Goal: Task Accomplishment & Management: Complete application form

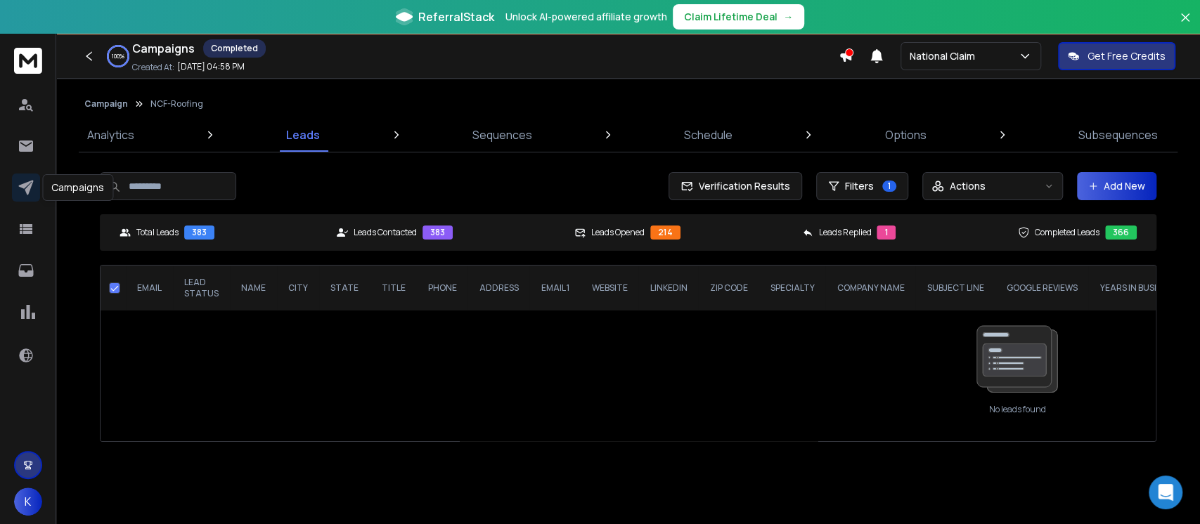
click at [19, 188] on icon at bounding box center [26, 187] width 17 height 17
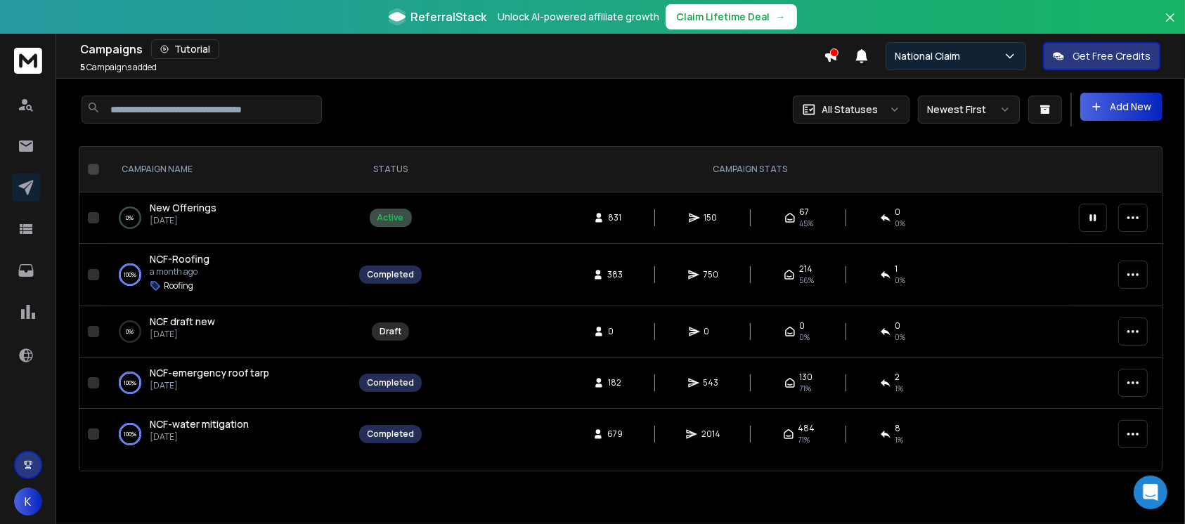
click at [966, 59] on p "National Claim" at bounding box center [930, 56] width 71 height 14
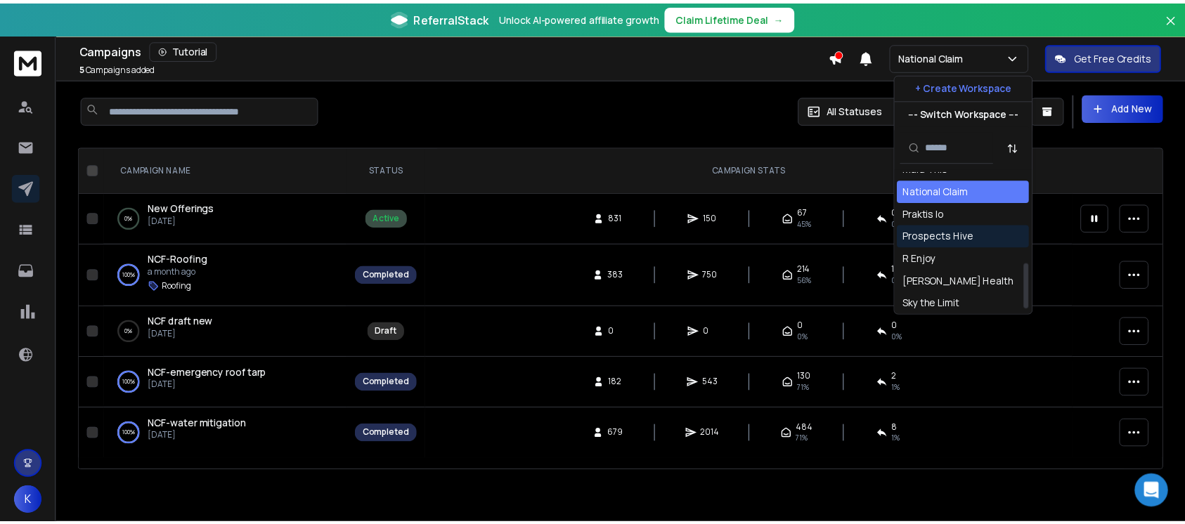
scroll to position [287, 0]
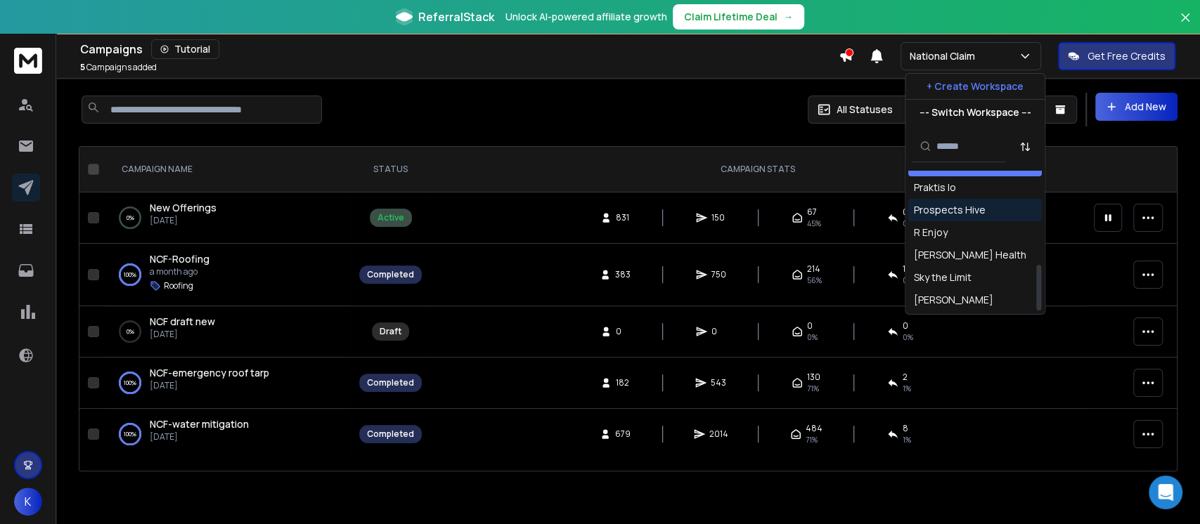
click at [981, 214] on div "Prospects Hive" at bounding box center [950, 210] width 72 height 14
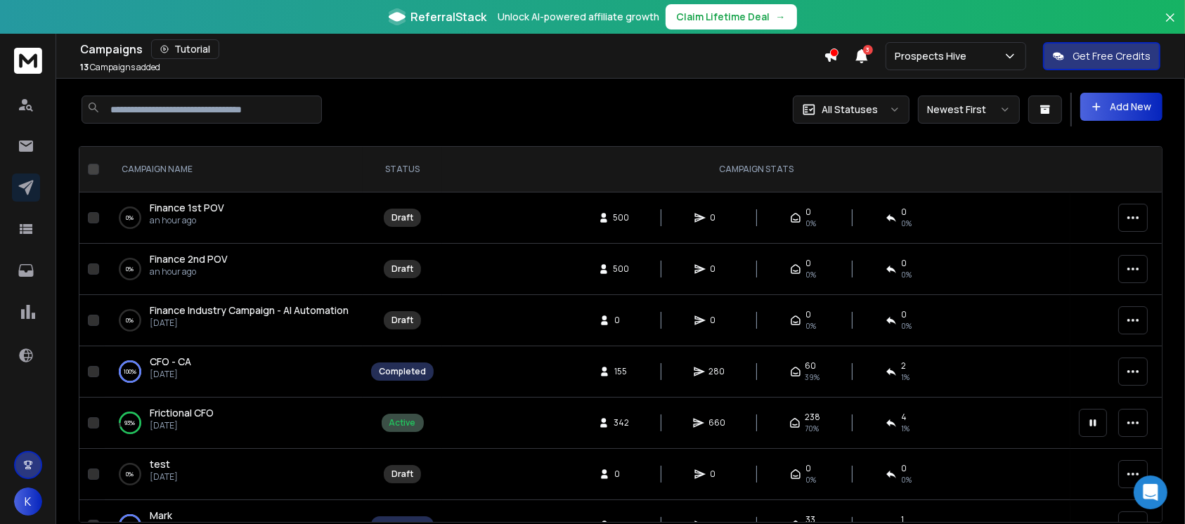
click at [191, 206] on span "Finance 1st POV" at bounding box center [187, 207] width 75 height 13
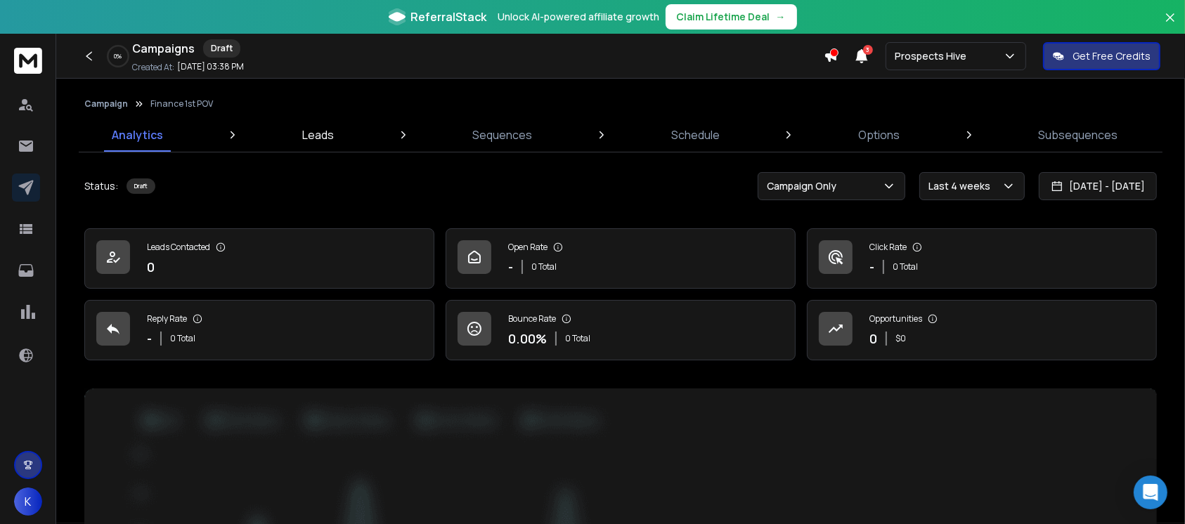
click at [315, 136] on p "Leads" at bounding box center [318, 135] width 32 height 17
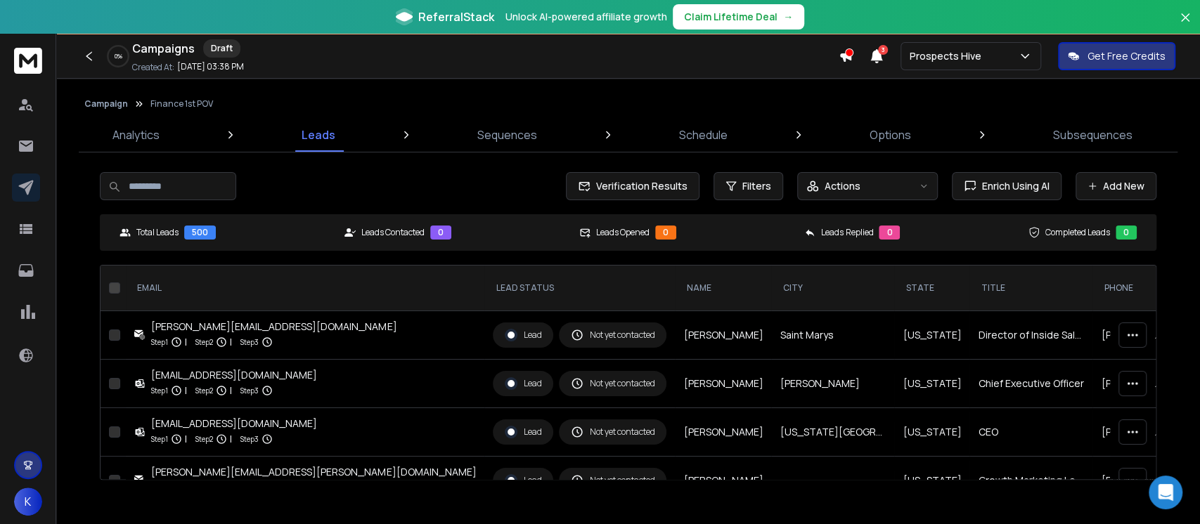
click at [264, 326] on div "[PERSON_NAME][EMAIL_ADDRESS][DOMAIN_NAME]" at bounding box center [273, 327] width 245 height 14
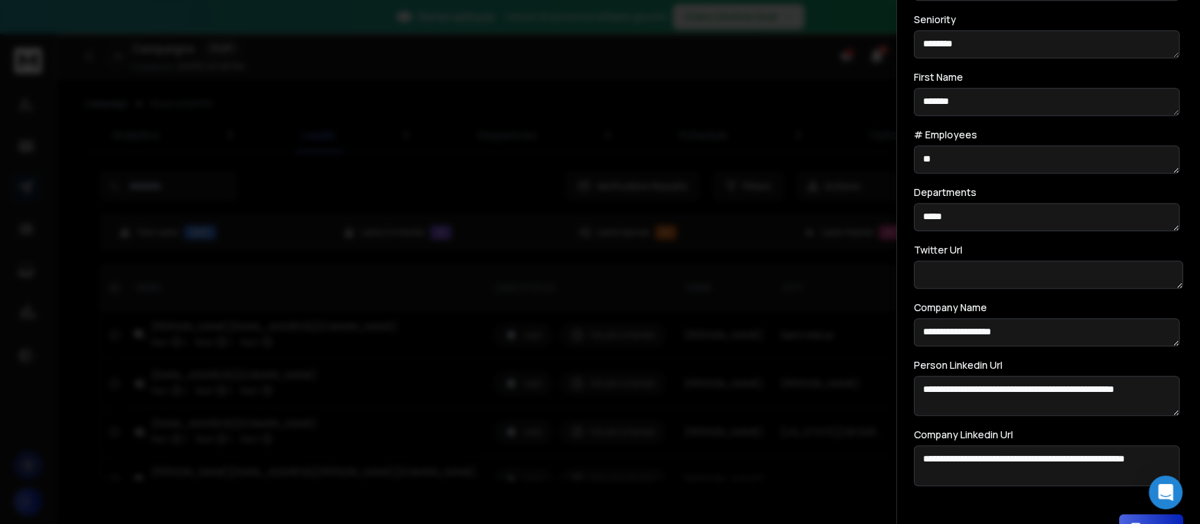
scroll to position [714, 0]
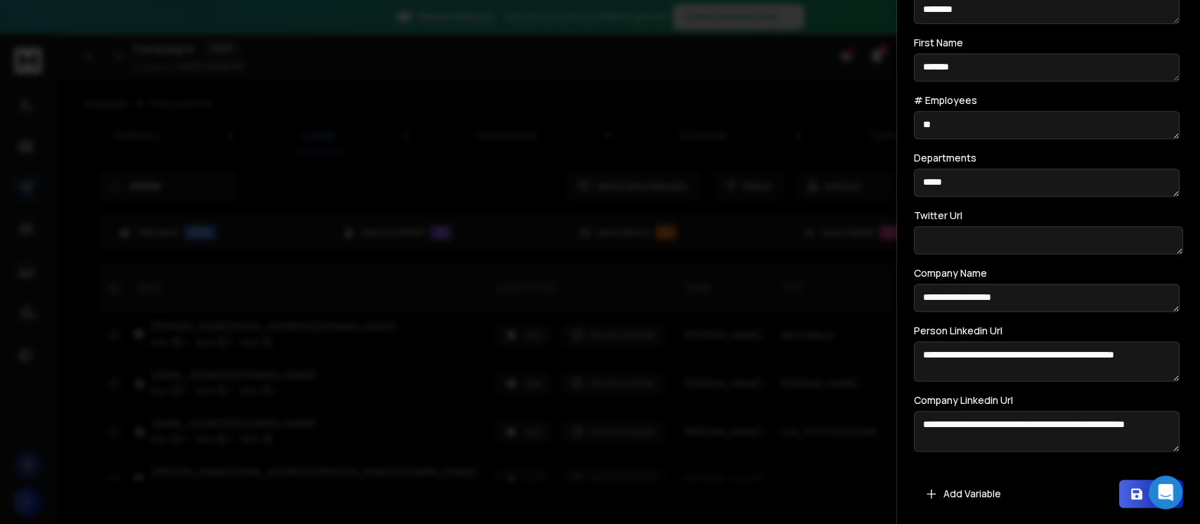
click at [676, 148] on div at bounding box center [600, 262] width 1200 height 524
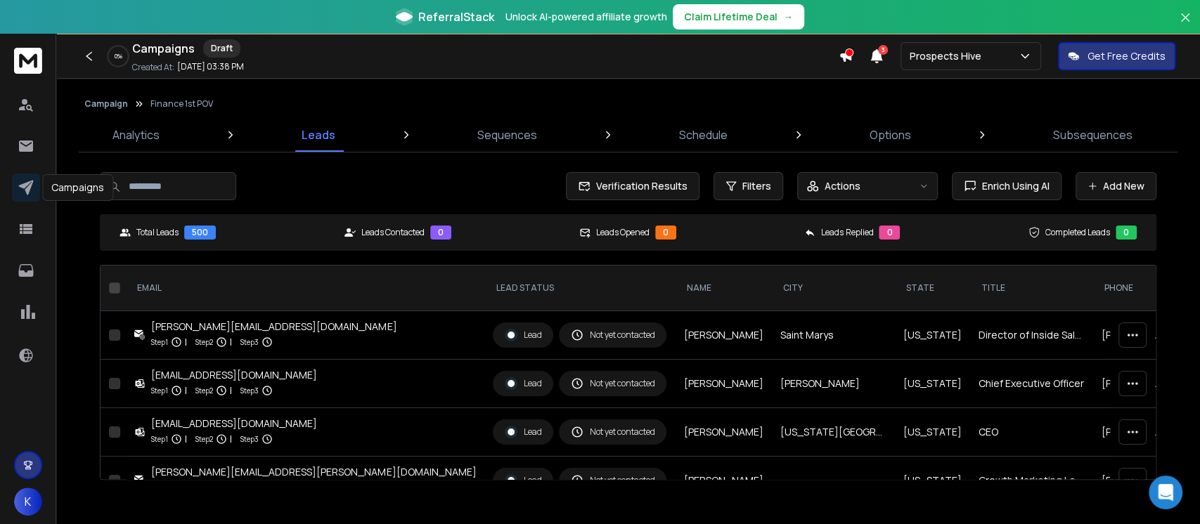
click at [24, 188] on icon at bounding box center [26, 187] width 17 height 17
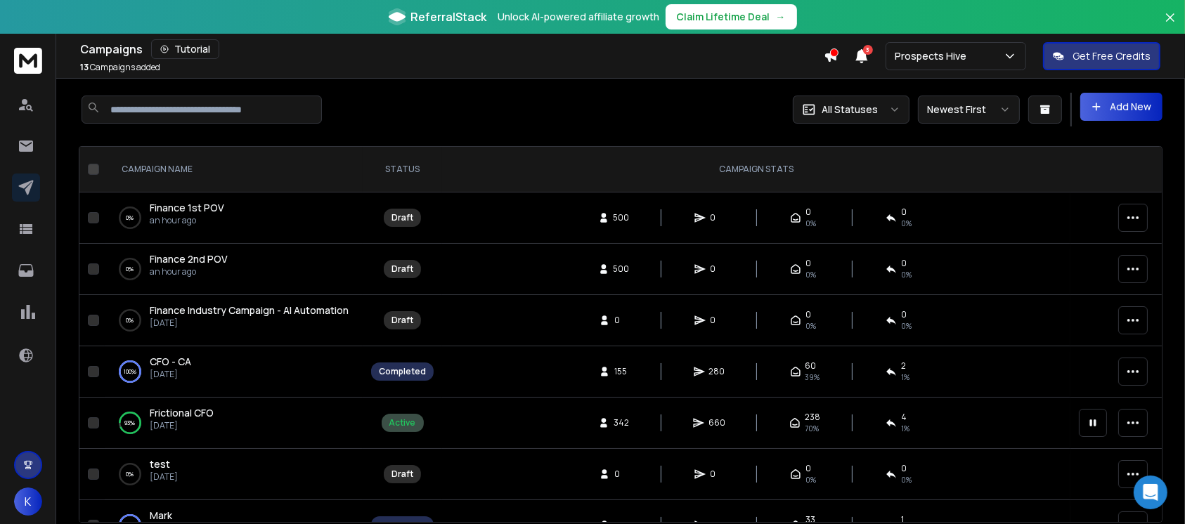
click at [196, 210] on span "Finance 1st POV" at bounding box center [187, 207] width 75 height 13
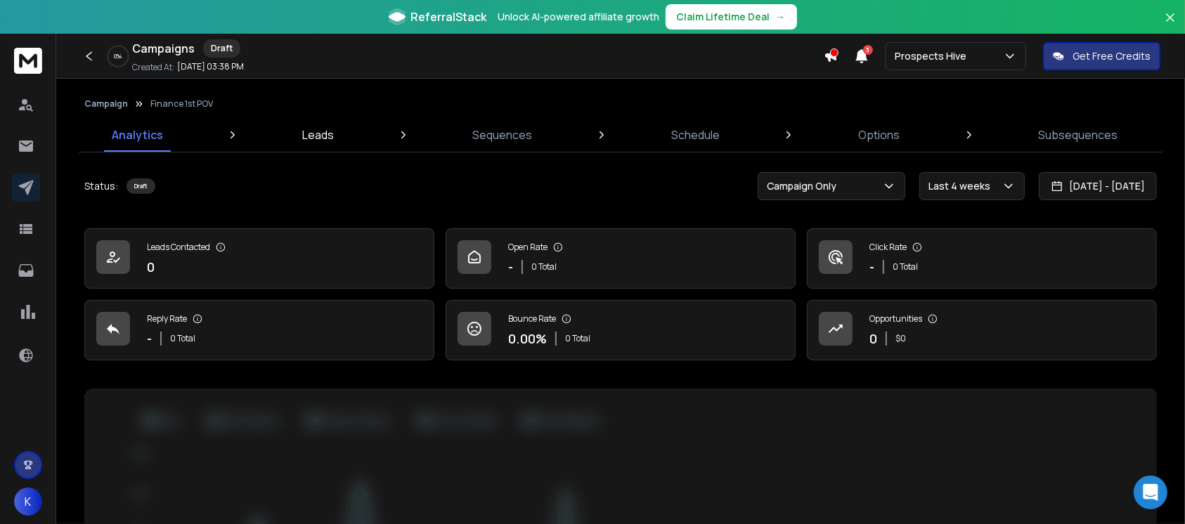
click at [316, 136] on p "Leads" at bounding box center [318, 135] width 32 height 17
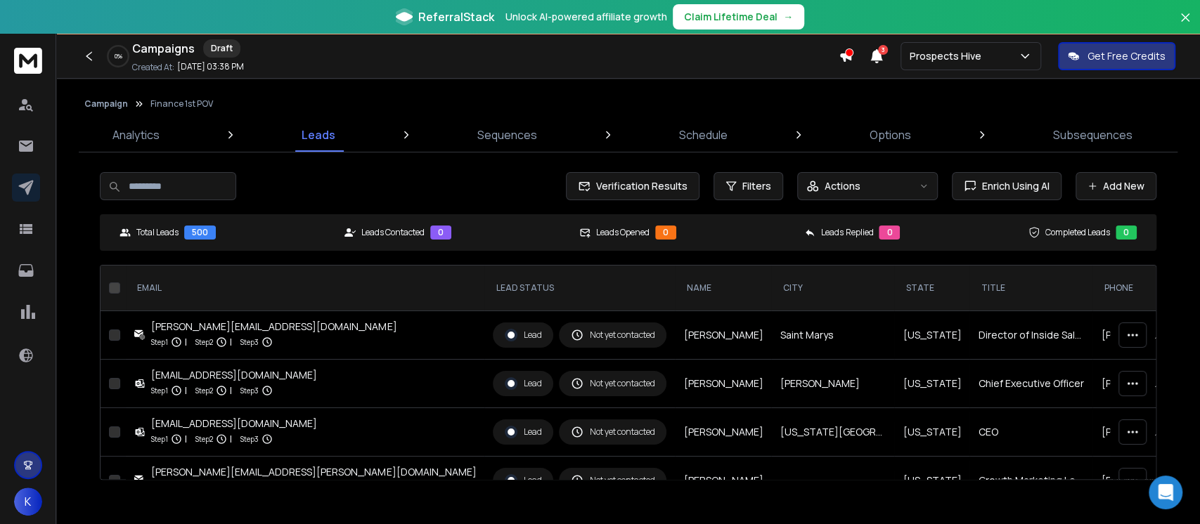
click at [597, 101] on div "Campaign Finance 1st POV" at bounding box center [628, 103] width 1088 height 11
click at [1127, 181] on button "Add New" at bounding box center [1116, 186] width 81 height 28
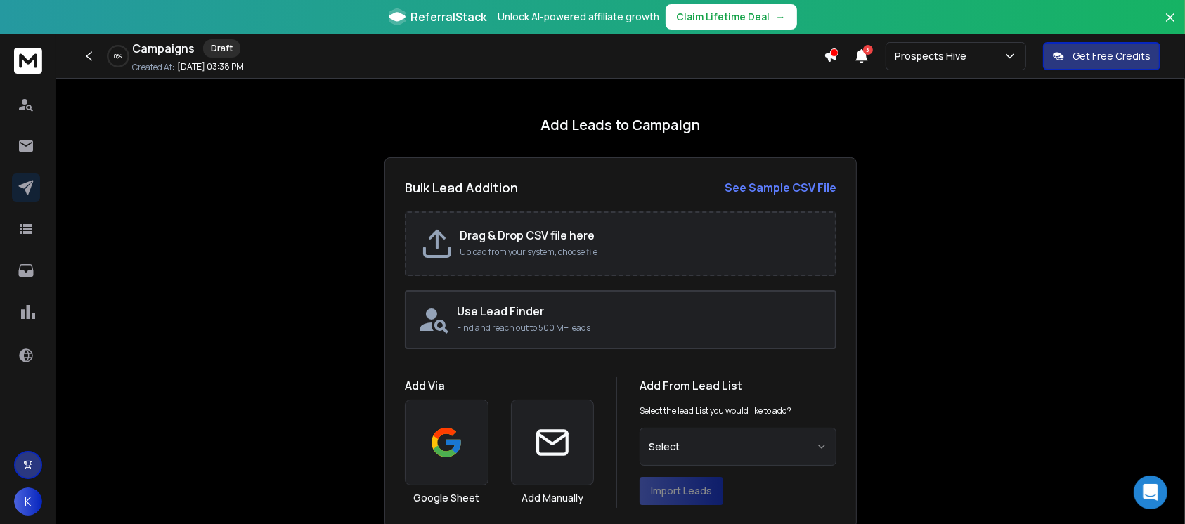
click at [649, 233] on h2 "Drag & Drop CSV file here" at bounding box center [640, 235] width 361 height 17
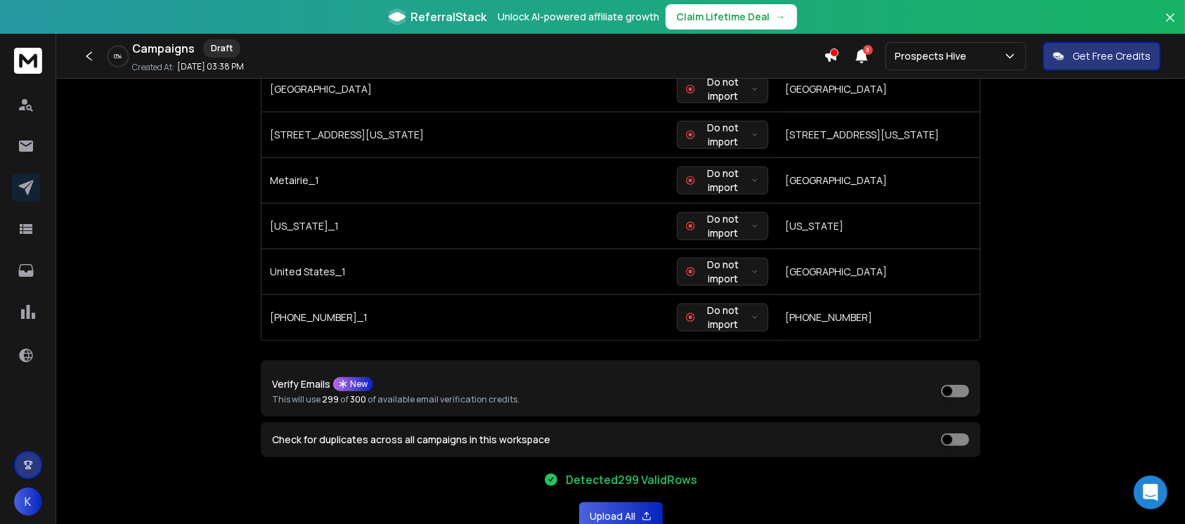
scroll to position [1192, 0]
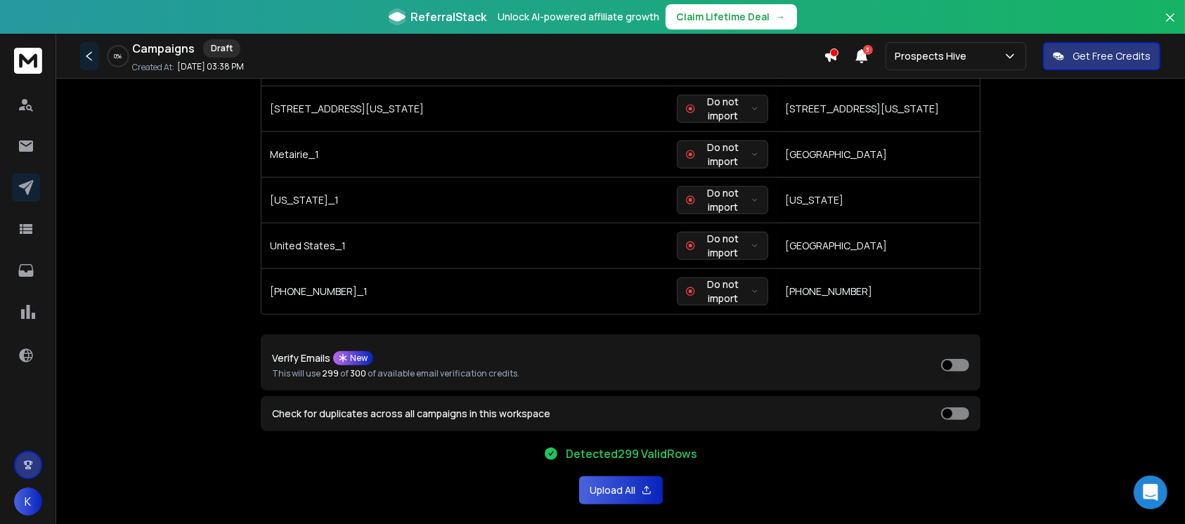
click at [84, 50] on icon at bounding box center [89, 56] width 13 height 13
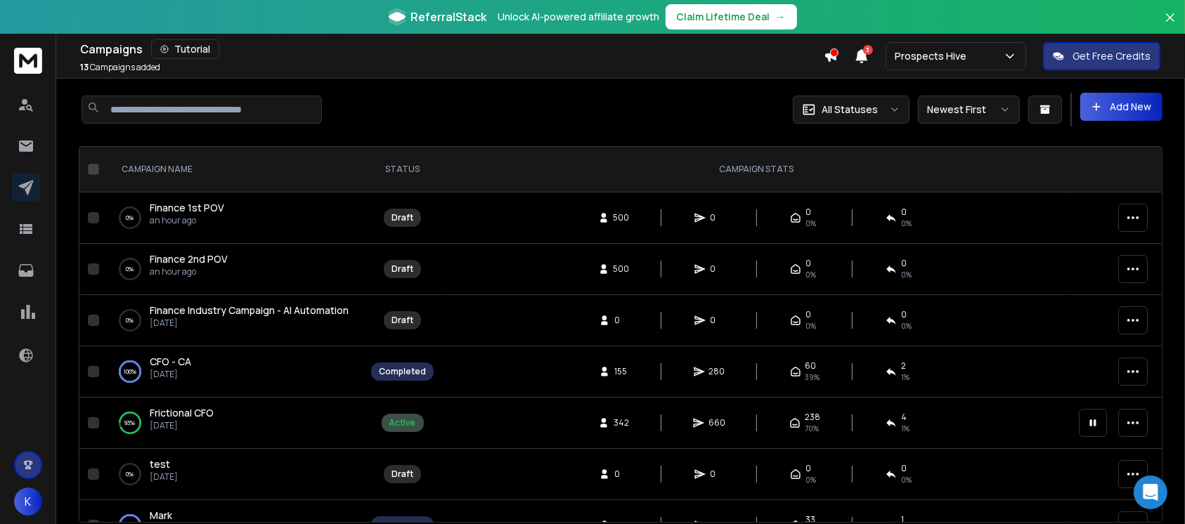
click at [214, 205] on span "Finance 1st POV" at bounding box center [187, 207] width 75 height 13
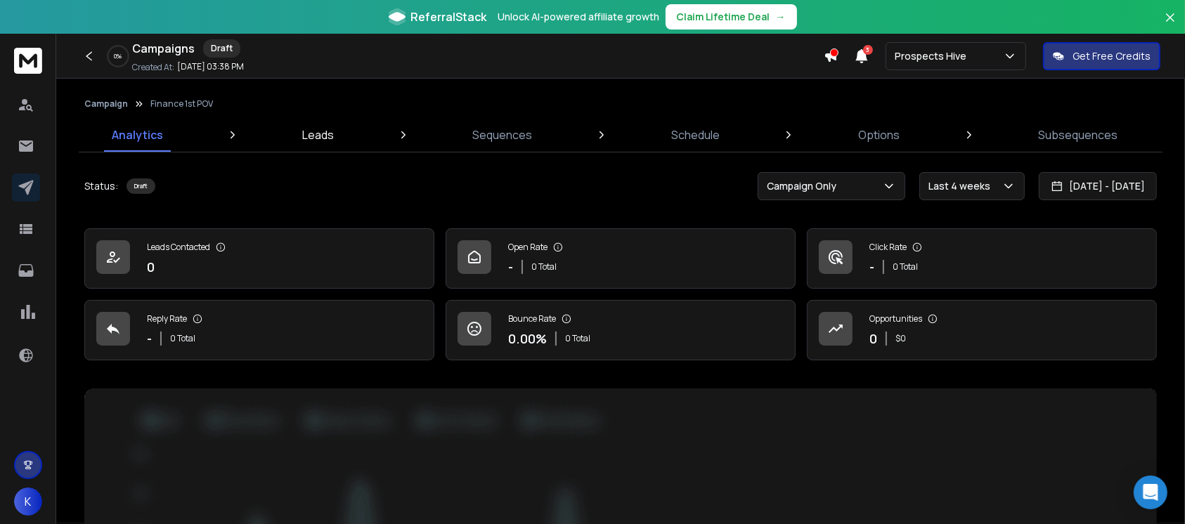
click at [309, 132] on p "Leads" at bounding box center [318, 135] width 32 height 17
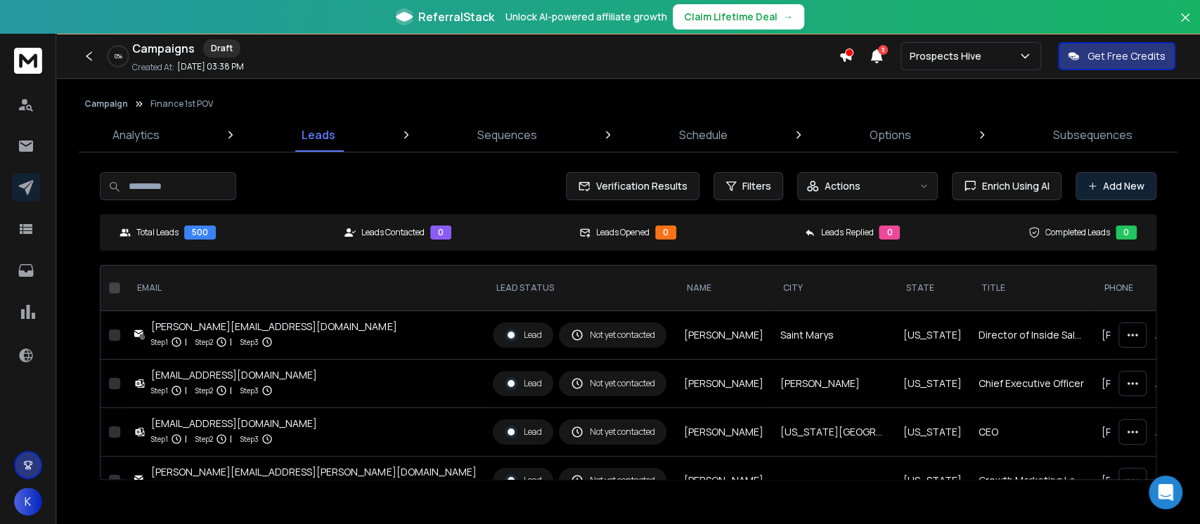
click at [1131, 186] on button "Add New" at bounding box center [1116, 186] width 81 height 28
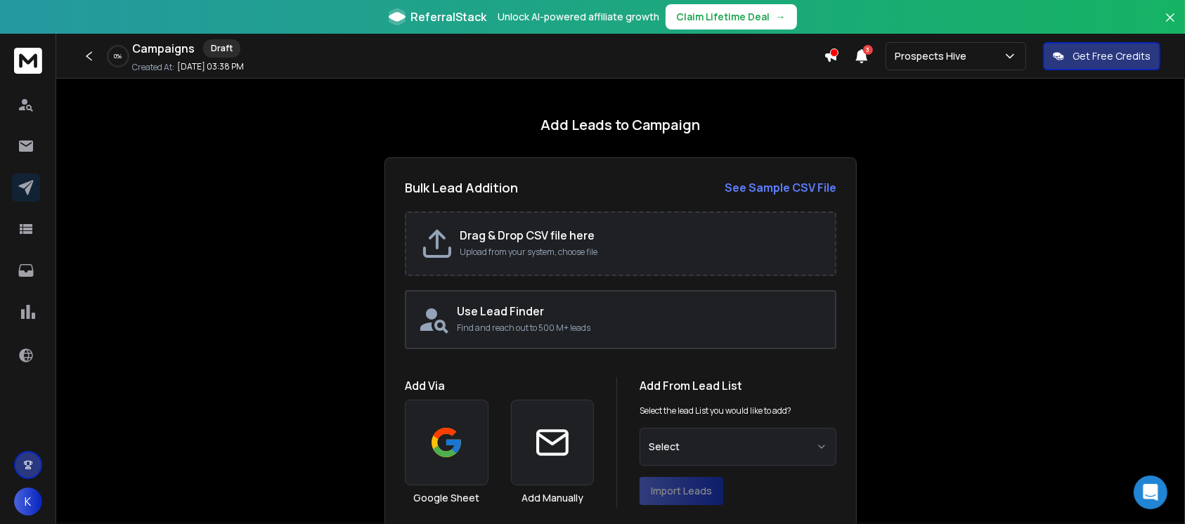
click at [620, 245] on div "Drag & Drop CSV file here Upload from your system, choose file" at bounding box center [640, 244] width 361 height 34
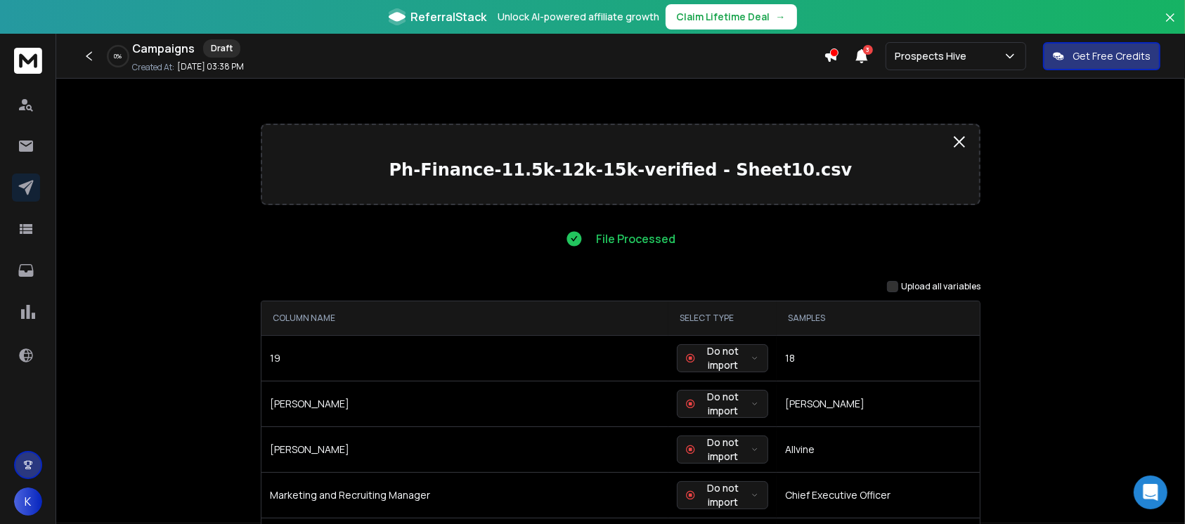
click at [958, 143] on icon at bounding box center [959, 141] width 11 height 11
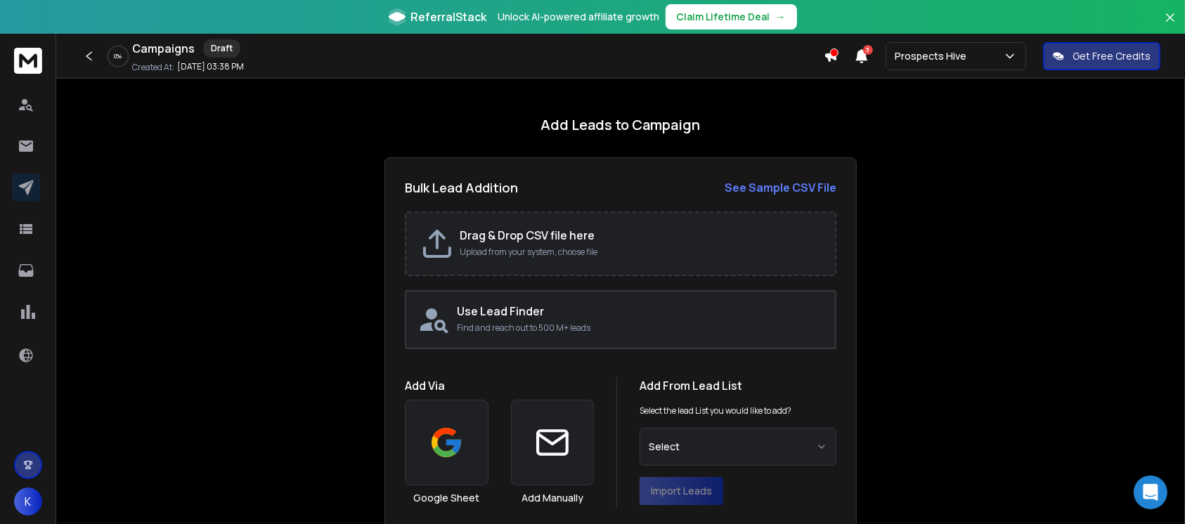
click at [589, 224] on div "Drag & Drop CSV file here Upload from your system, choose file" at bounding box center [621, 244] width 432 height 65
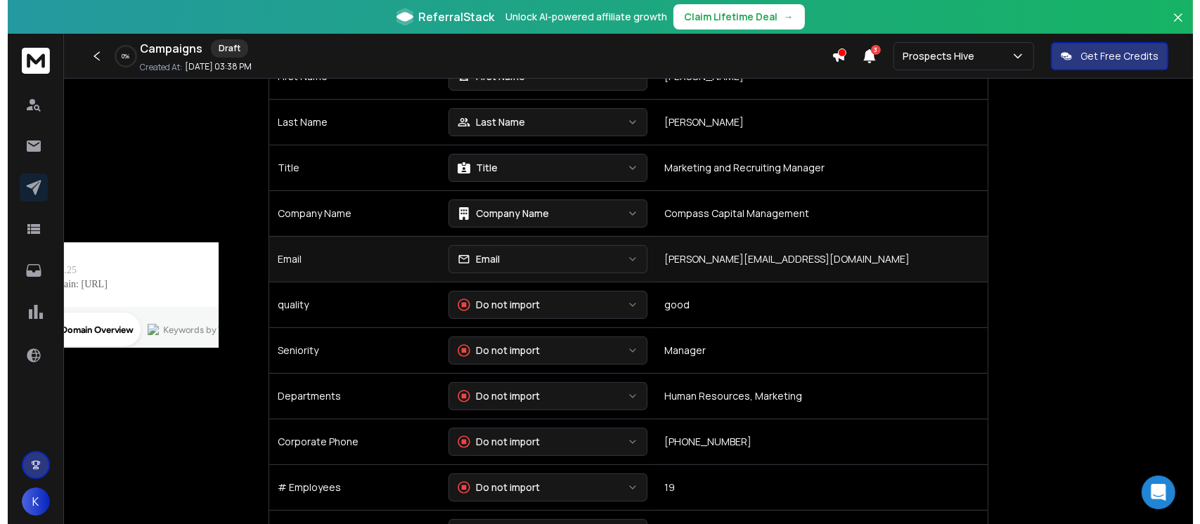
scroll to position [375, 0]
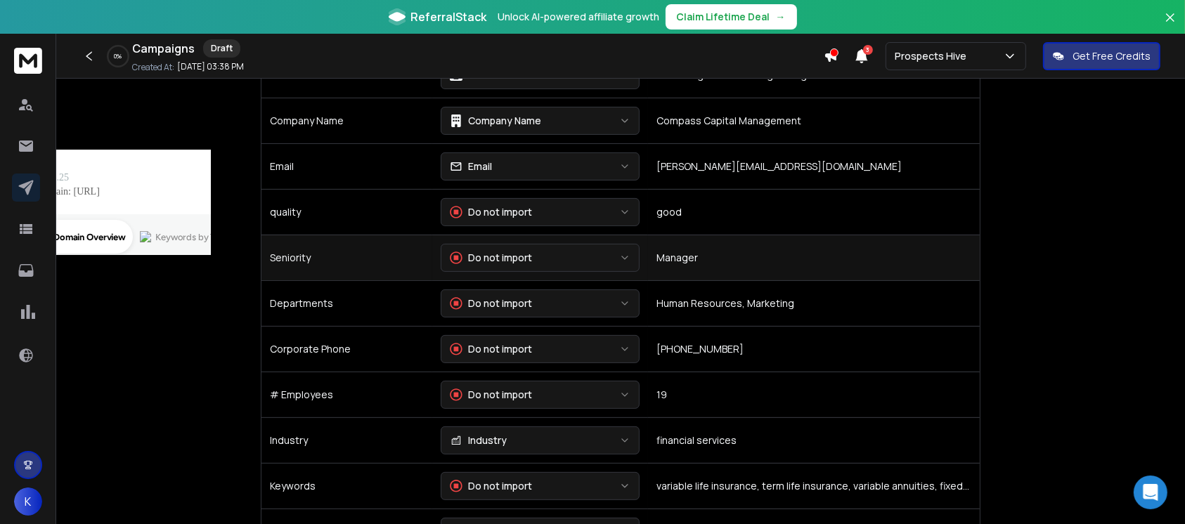
click at [516, 259] on div "Do not import" at bounding box center [491, 258] width 82 height 14
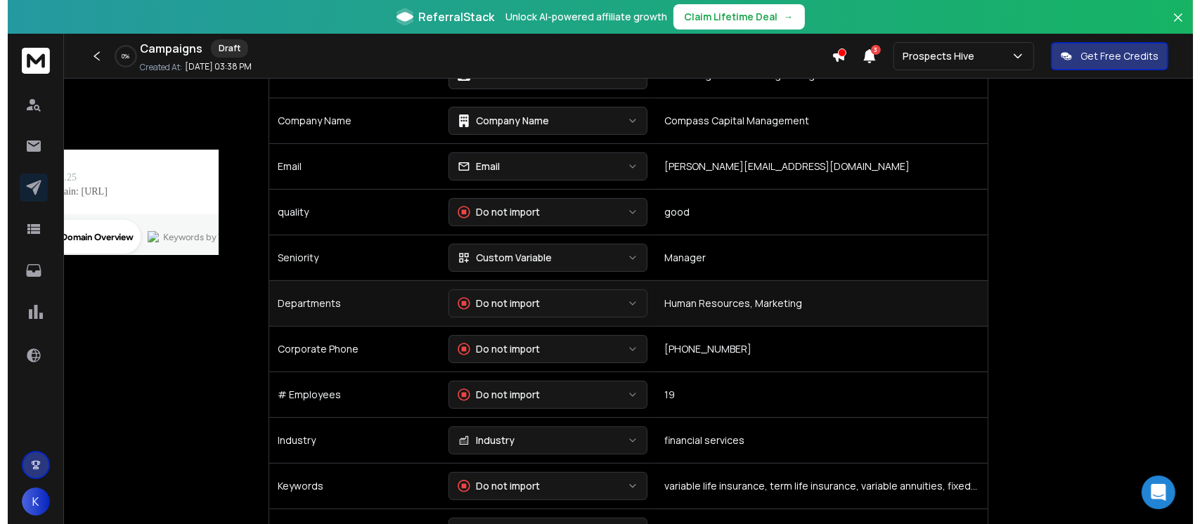
scroll to position [468, 0]
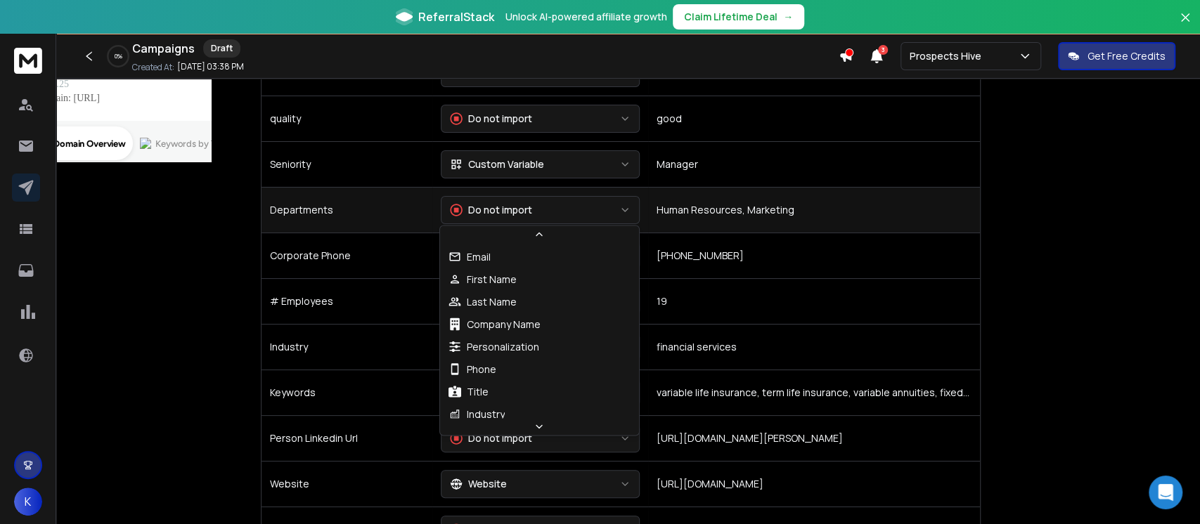
click at [540, 211] on button "Do not import" at bounding box center [540, 210] width 199 height 28
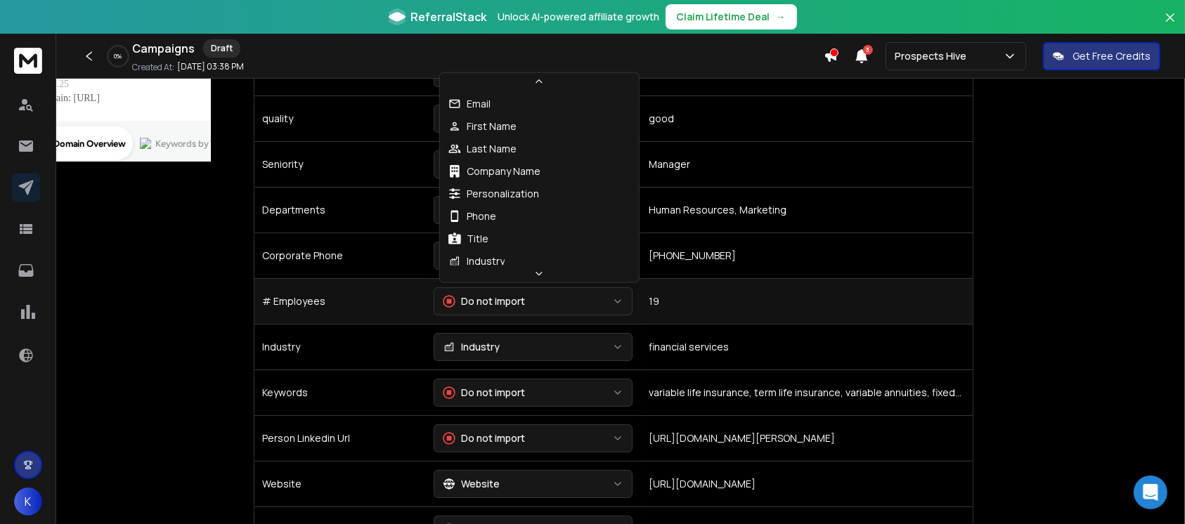
click at [543, 294] on button "Do not import" at bounding box center [533, 302] width 199 height 28
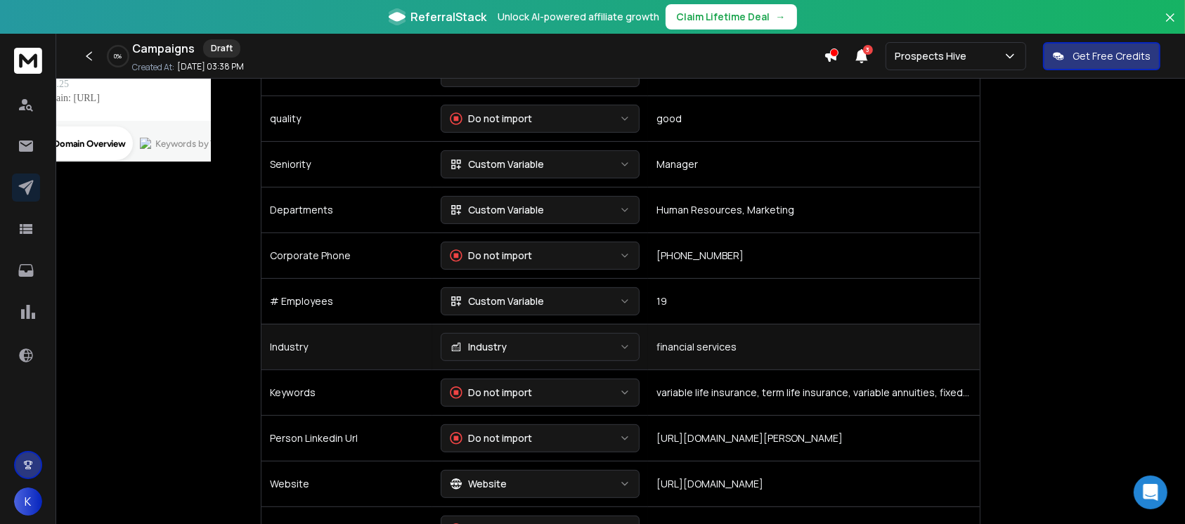
click at [509, 346] on button "Industry" at bounding box center [540, 347] width 199 height 28
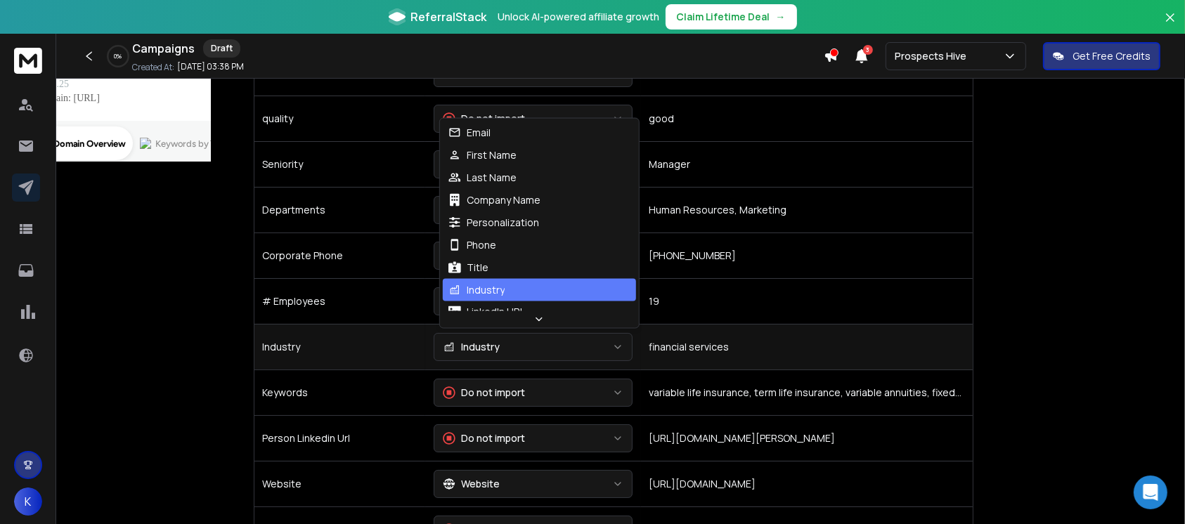
click at [510, 345] on button "Industry" at bounding box center [533, 347] width 199 height 28
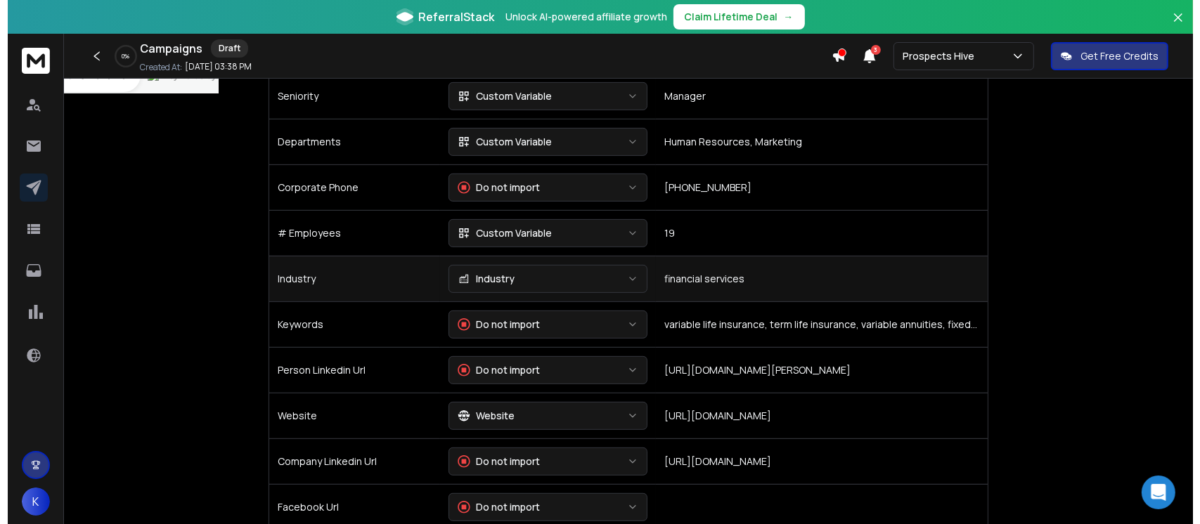
scroll to position [562, 0]
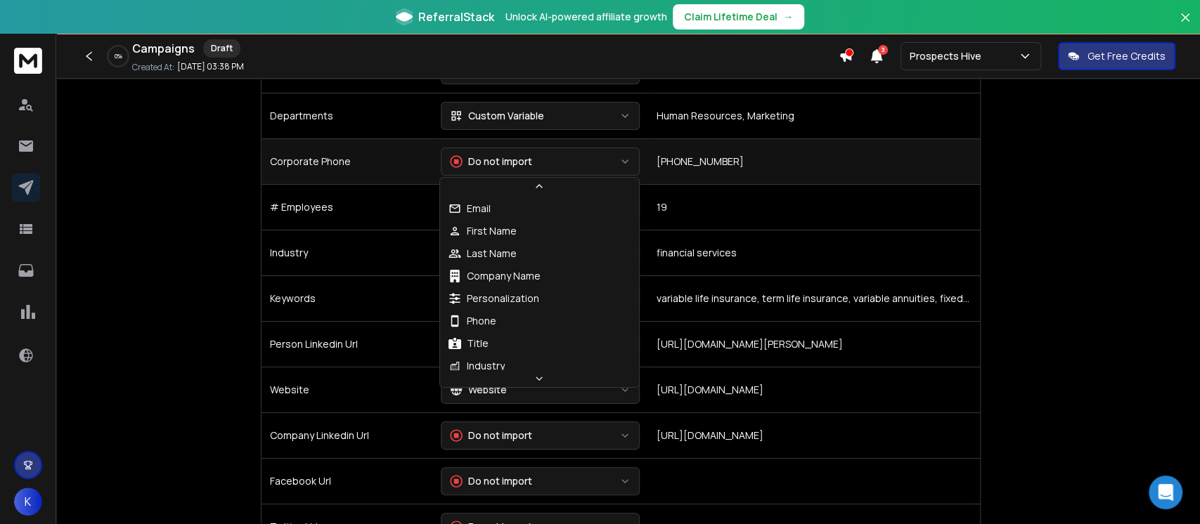
click at [522, 161] on div "Do not import" at bounding box center [491, 162] width 82 height 14
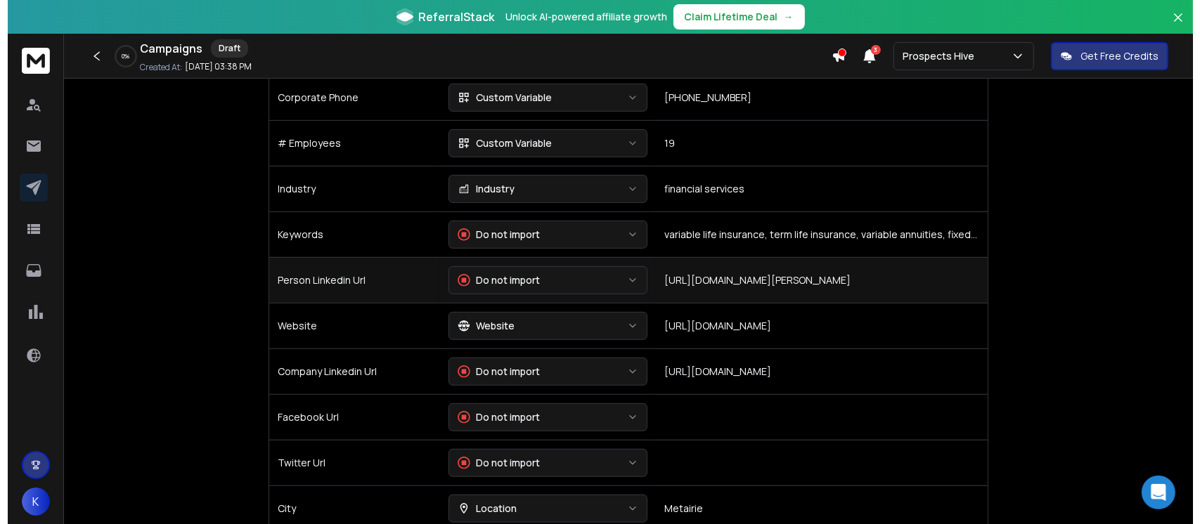
scroll to position [656, 0]
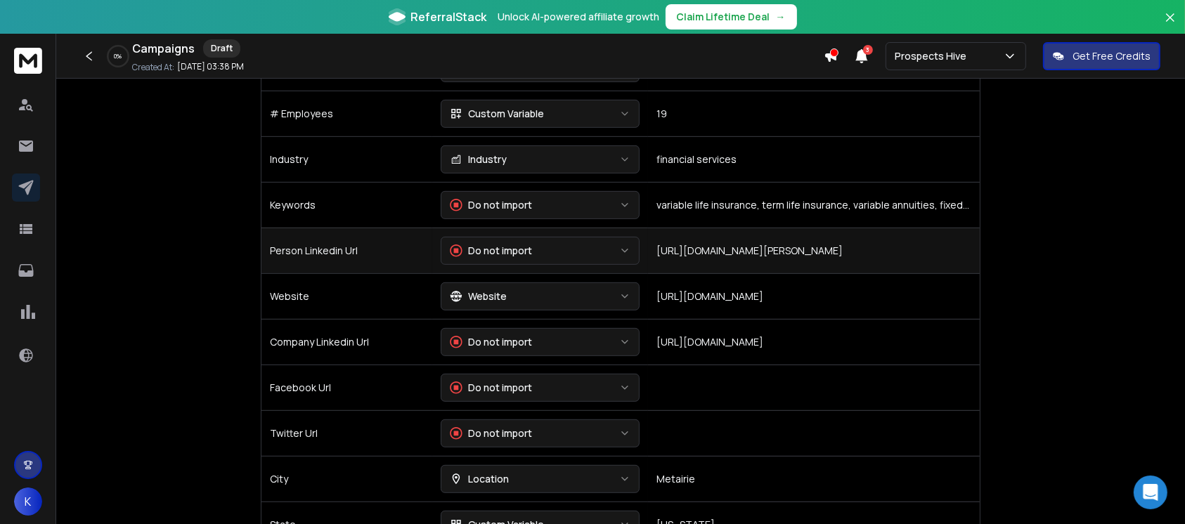
click at [517, 253] on div "Do not import" at bounding box center [491, 251] width 82 height 14
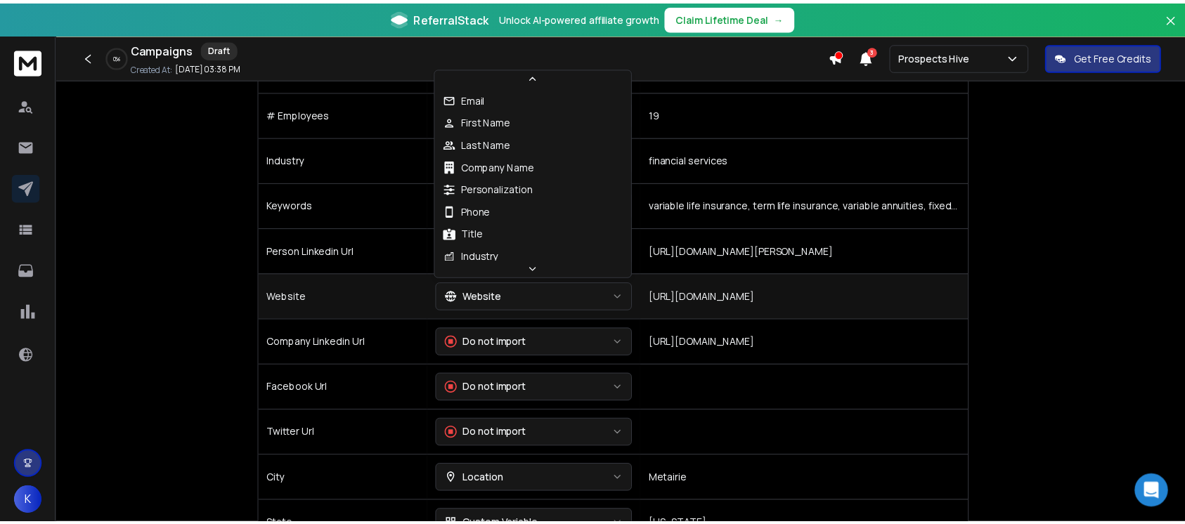
scroll to position [74, 0]
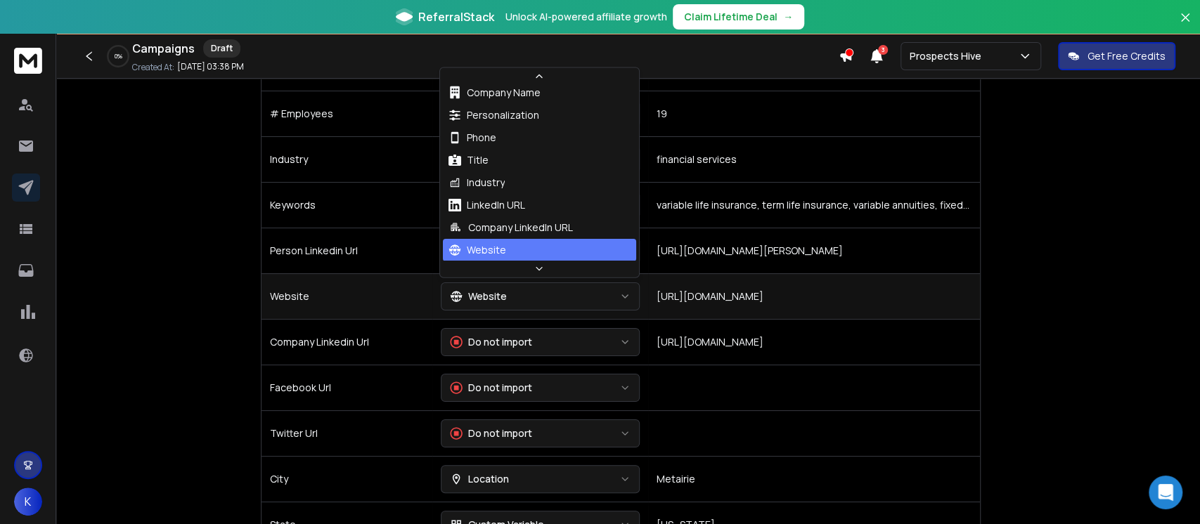
click at [508, 288] on button "Website" at bounding box center [540, 297] width 199 height 28
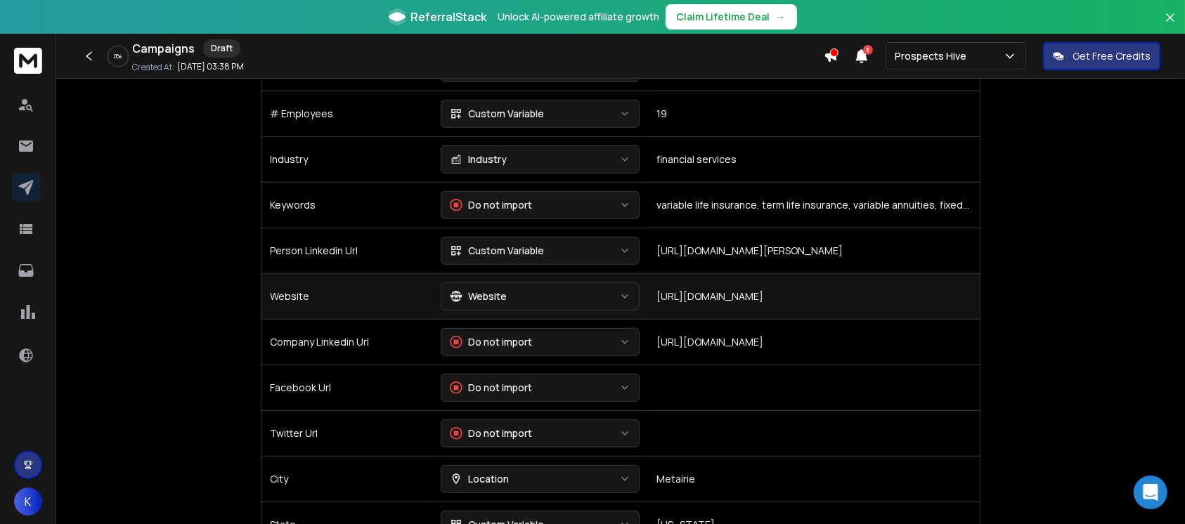
click at [508, 288] on button "Website" at bounding box center [540, 297] width 199 height 28
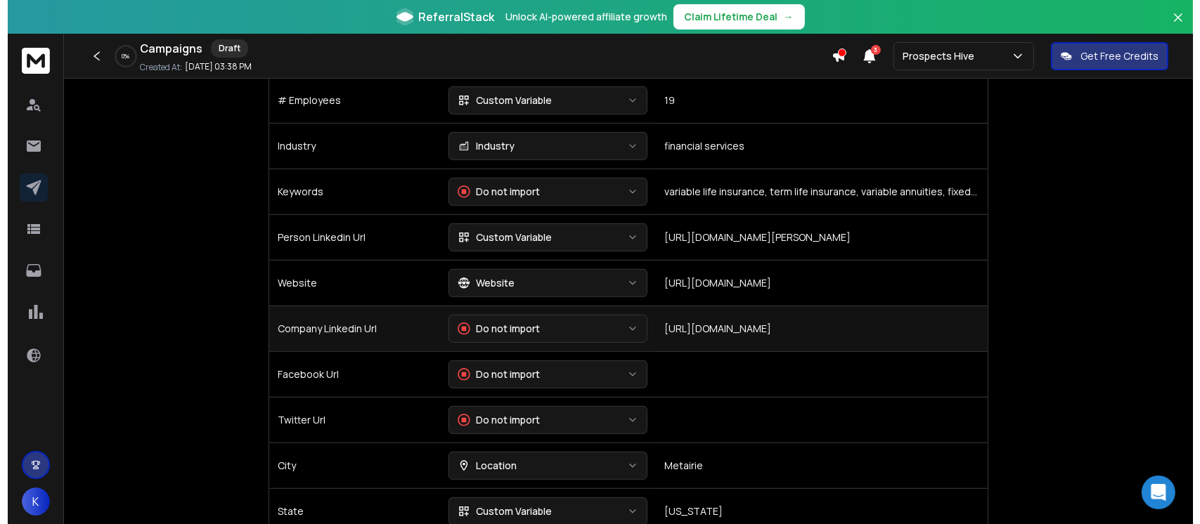
scroll to position [749, 0]
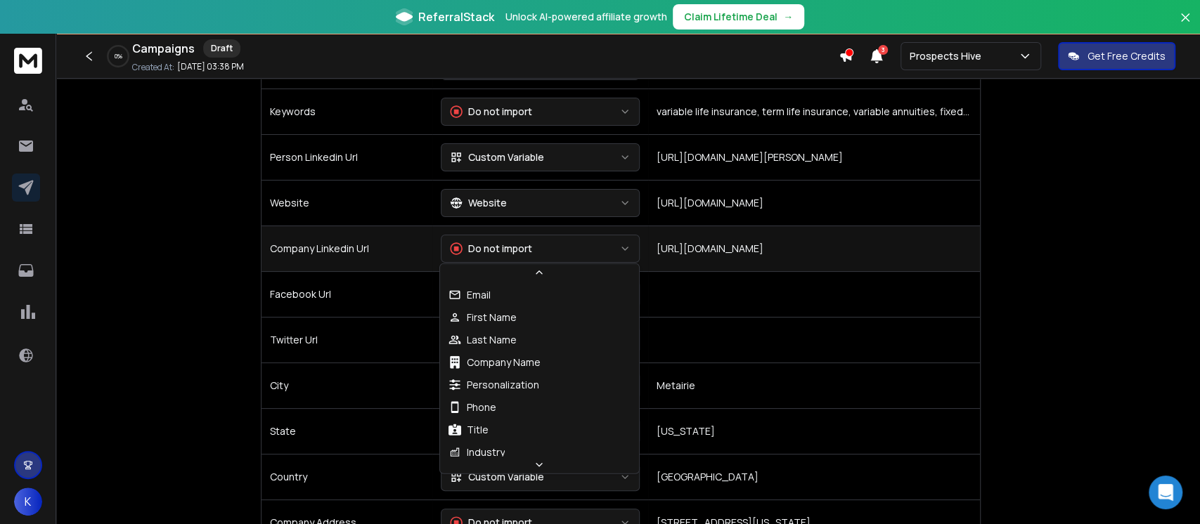
click at [515, 245] on div "Do not import" at bounding box center [491, 249] width 82 height 14
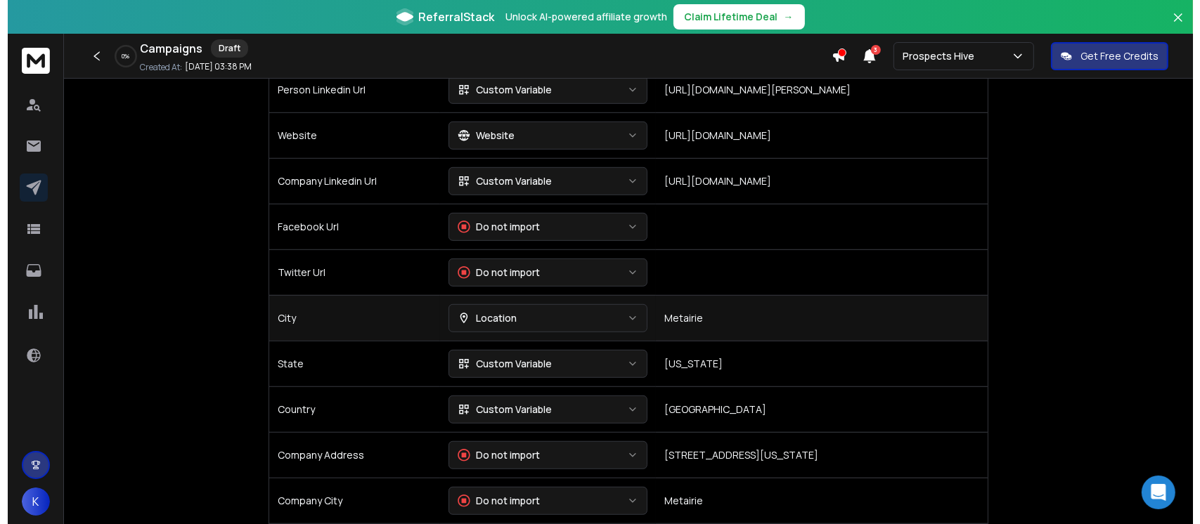
scroll to position [844, 0]
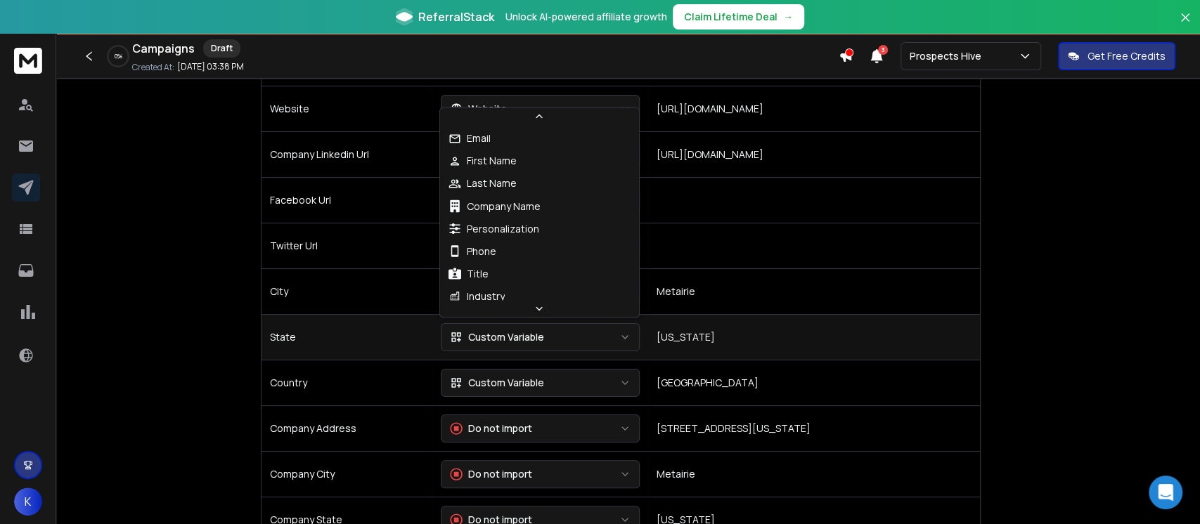
click at [520, 337] on div "Custom Variable" at bounding box center [497, 337] width 94 height 14
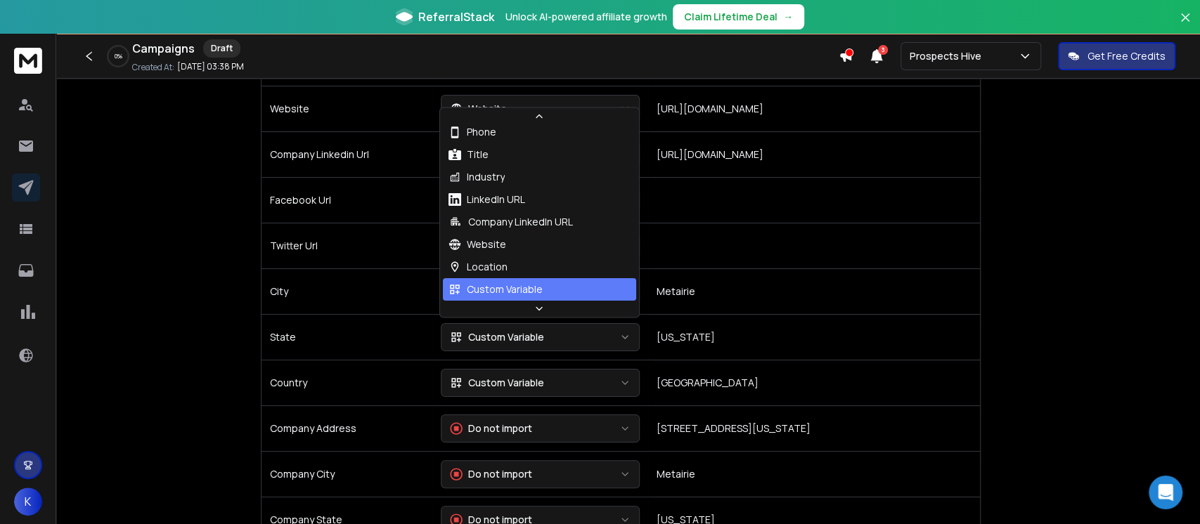
scroll to position [141, 0]
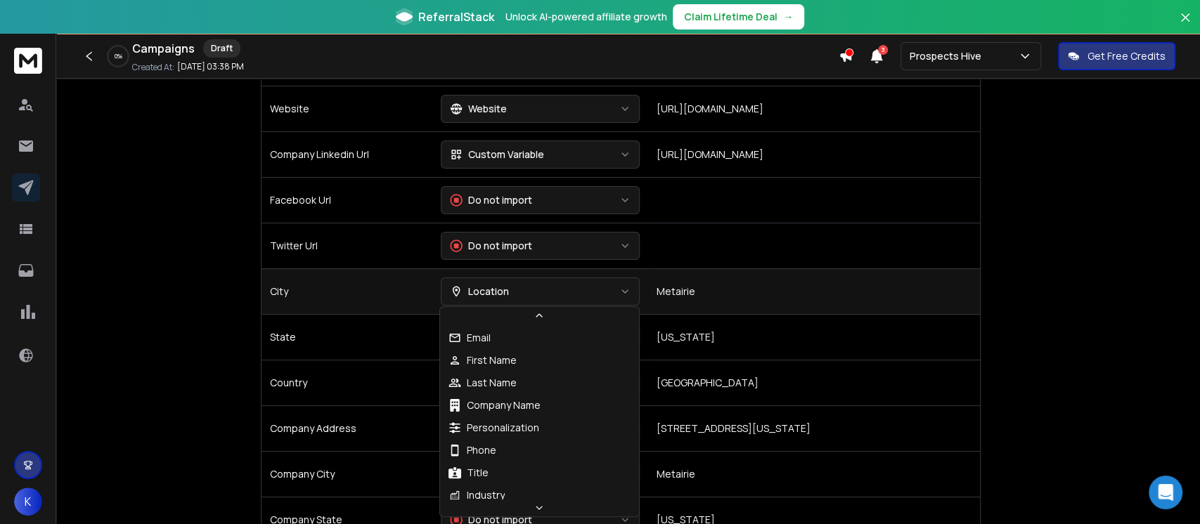
click at [518, 283] on button "Location" at bounding box center [540, 292] width 199 height 28
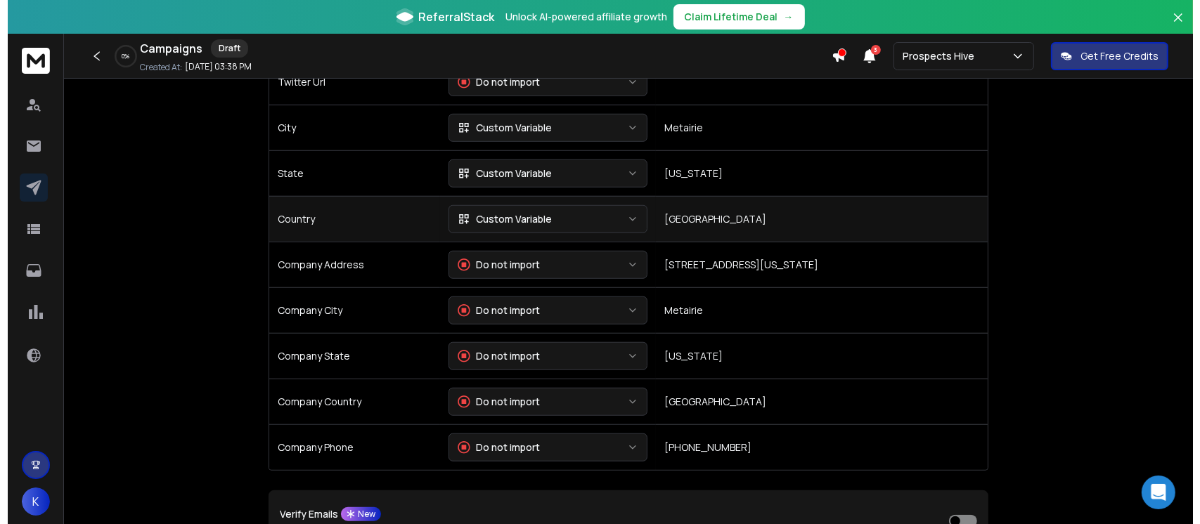
scroll to position [1031, 0]
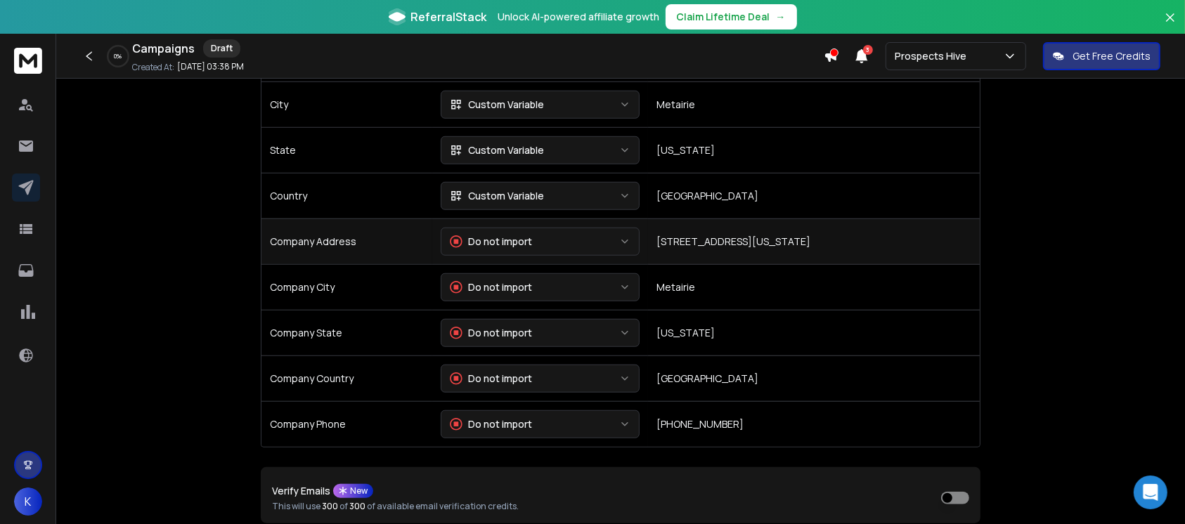
click at [525, 249] on button "Do not import" at bounding box center [540, 242] width 199 height 28
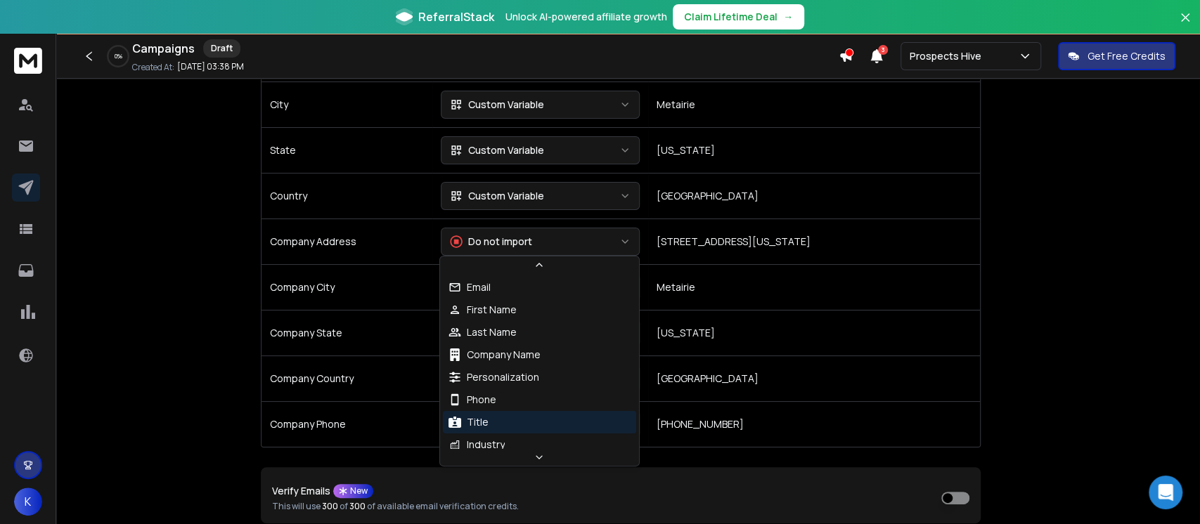
scroll to position [141, 0]
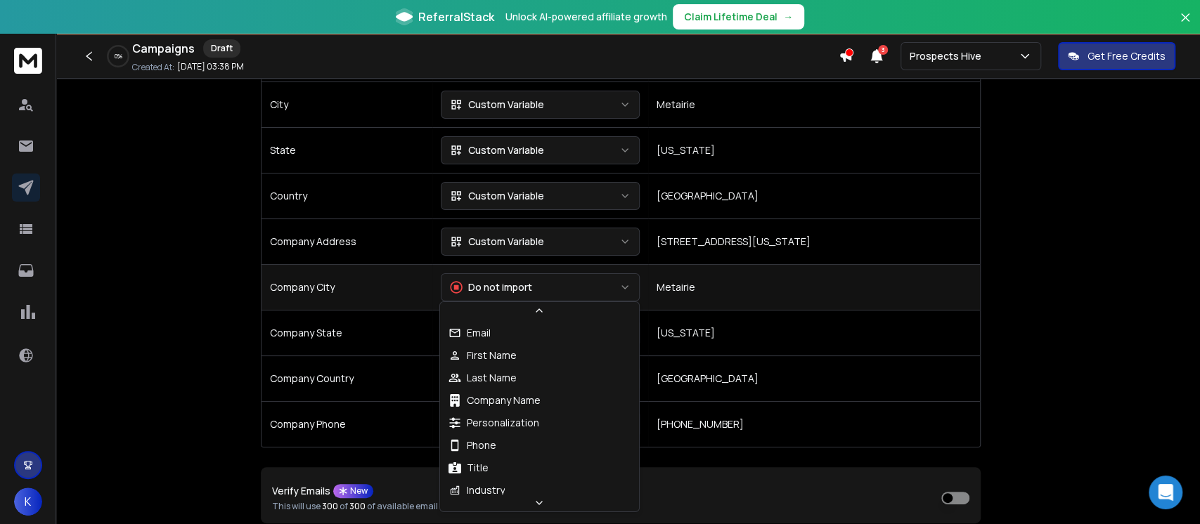
click at [559, 285] on button "Do not import" at bounding box center [540, 287] width 199 height 28
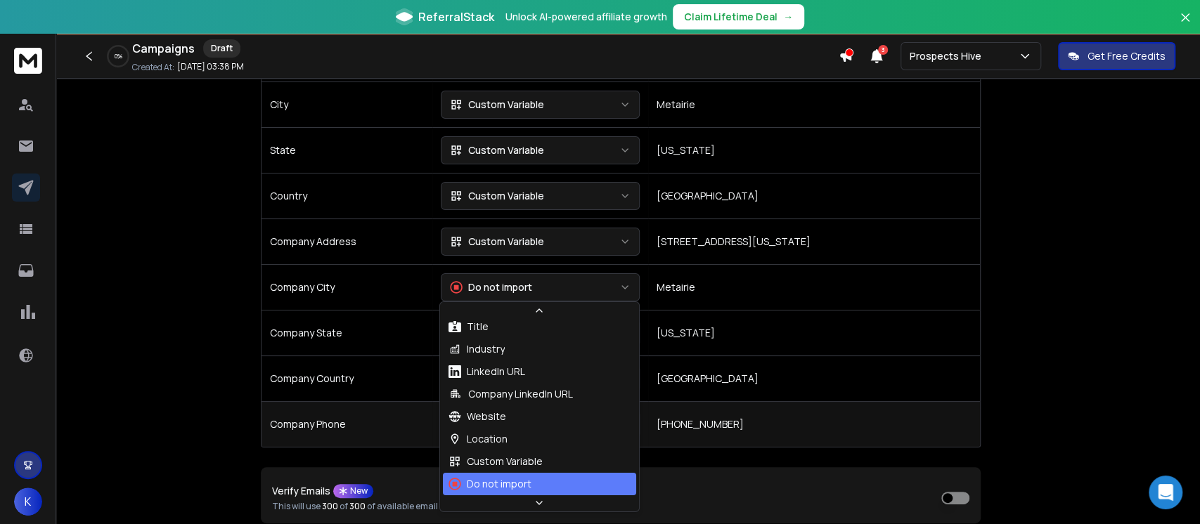
drag, startPoint x: 533, startPoint y: 458, endPoint x: 523, endPoint y: 411, distance: 48.8
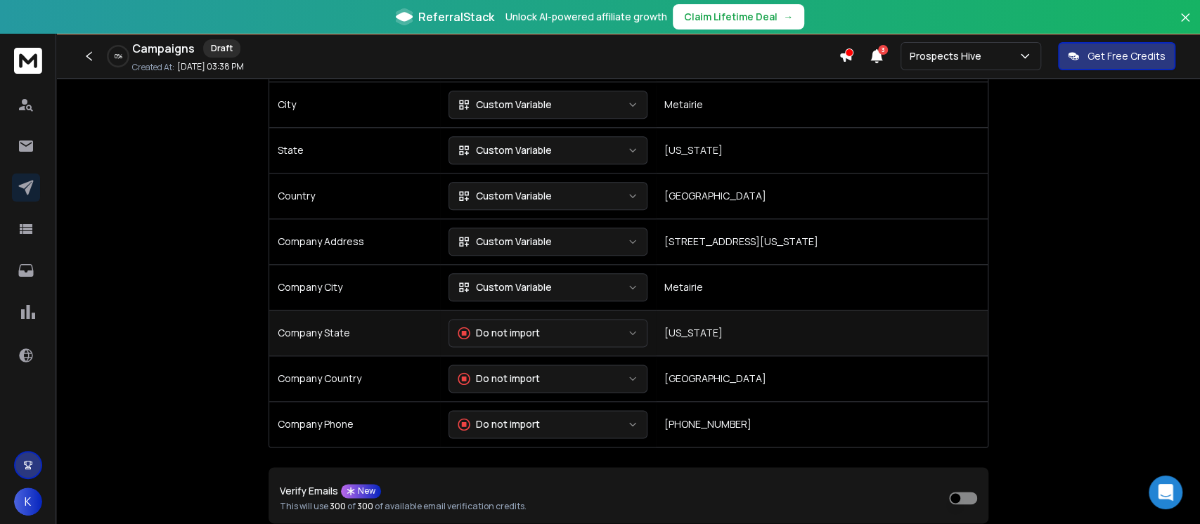
click at [537, 335] on button "Do not import" at bounding box center [548, 333] width 199 height 28
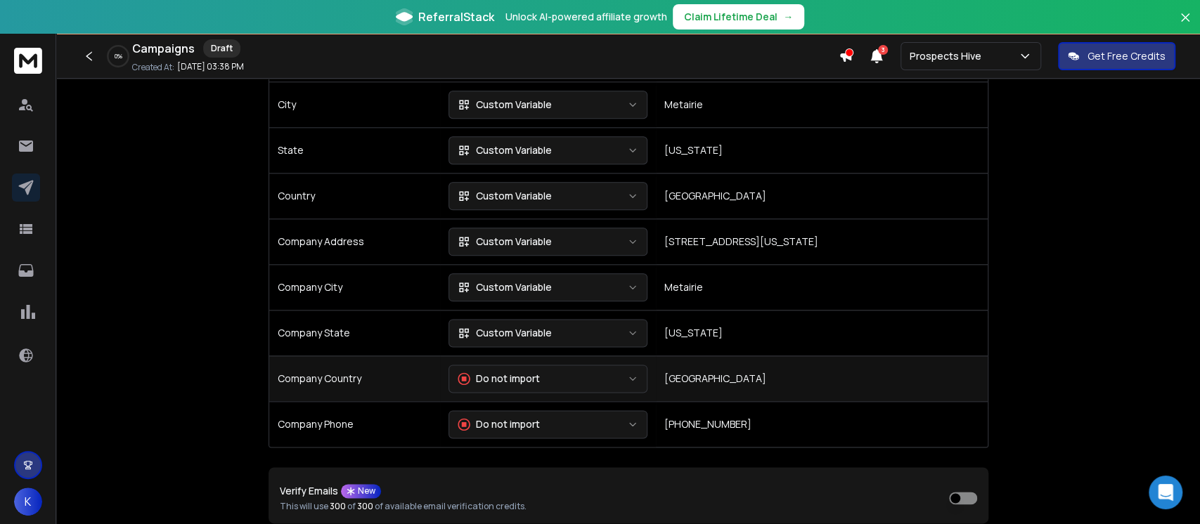
click at [523, 380] on div "Do not import" at bounding box center [499, 379] width 82 height 14
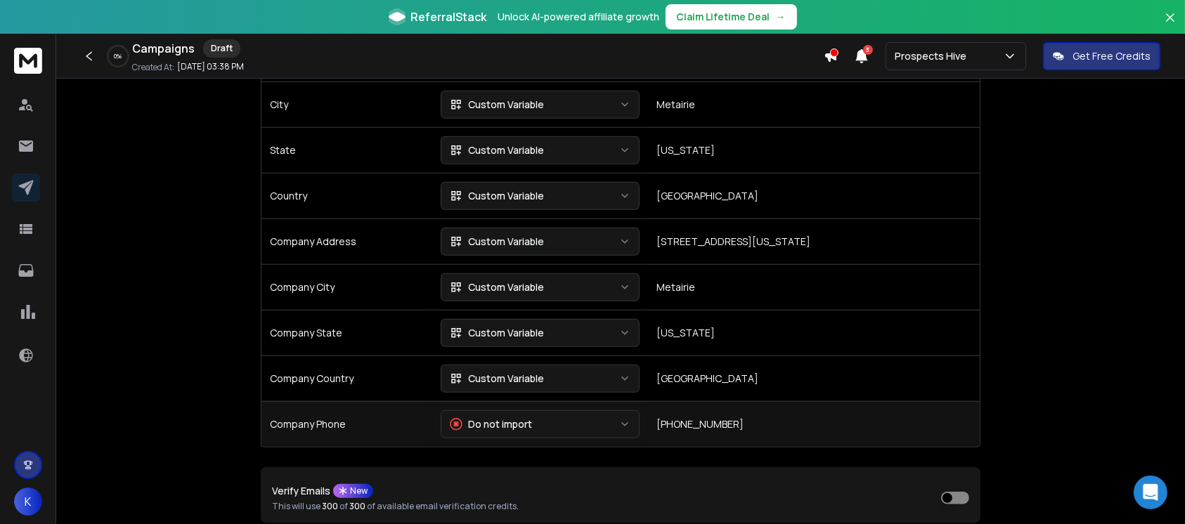
click at [520, 423] on div "Do not import" at bounding box center [491, 425] width 82 height 14
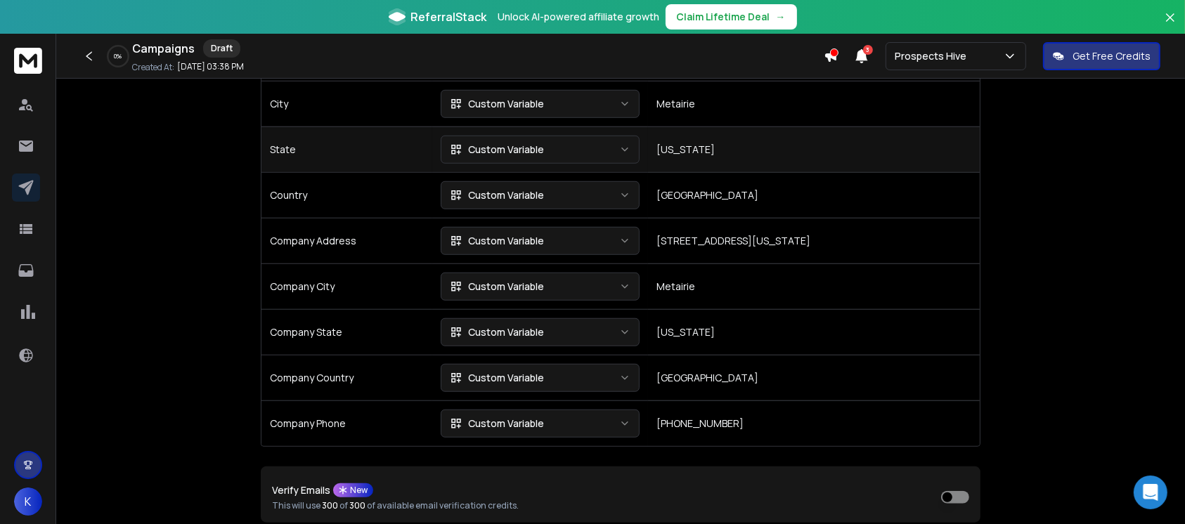
scroll to position [1164, 0]
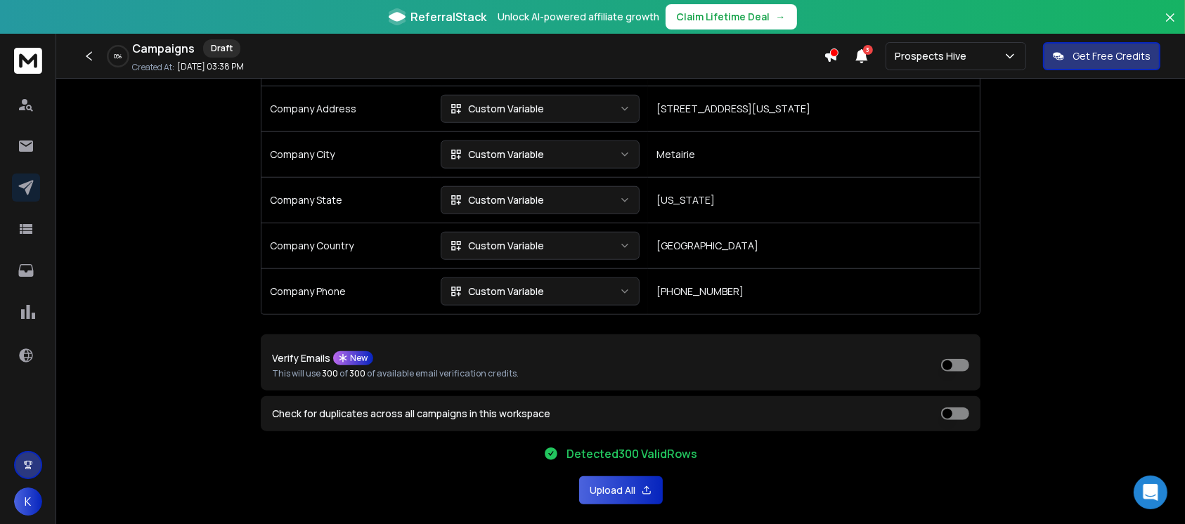
click at [598, 480] on button "Upload All" at bounding box center [621, 491] width 84 height 28
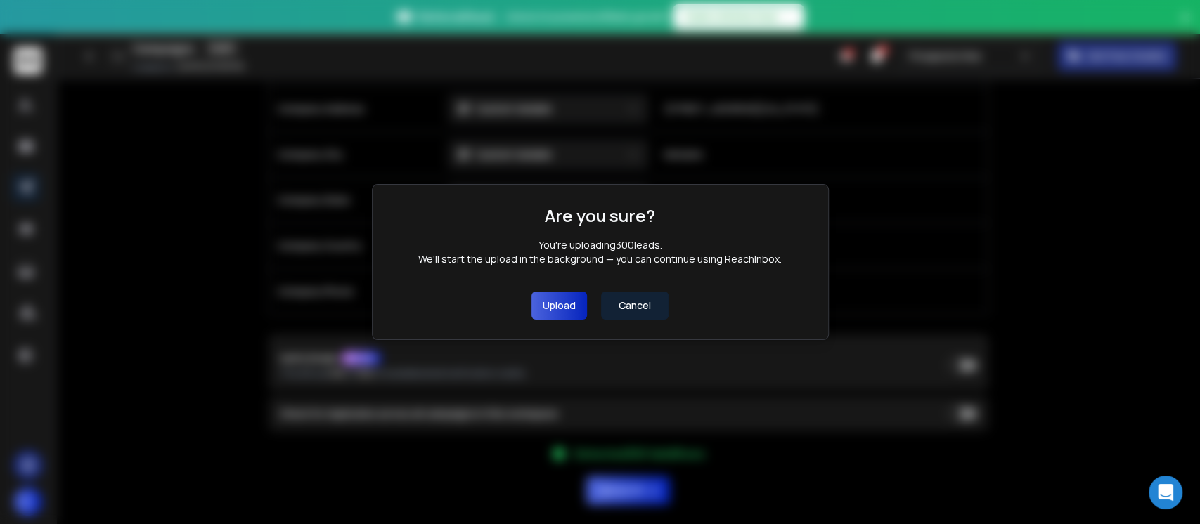
click at [548, 297] on button "Upload" at bounding box center [560, 306] width 56 height 28
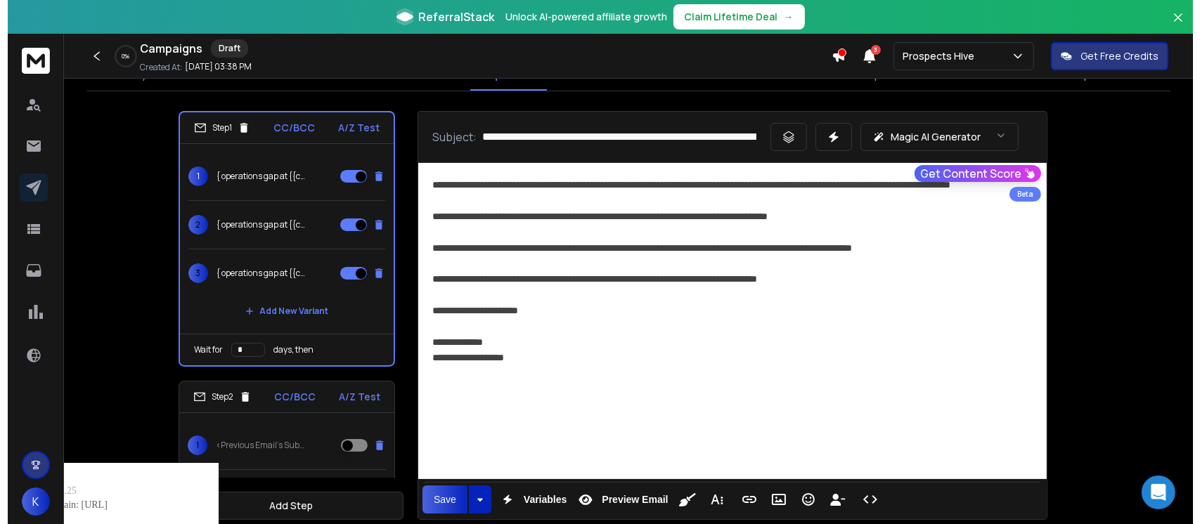
scroll to position [77, 0]
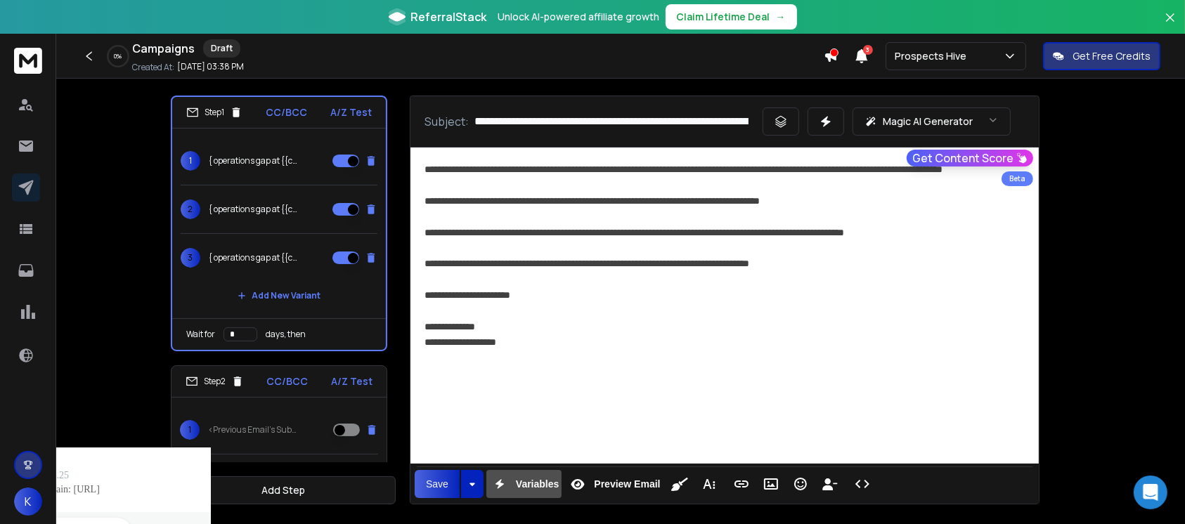
click at [539, 482] on span "Variables" at bounding box center [537, 485] width 49 height 12
click at [630, 484] on span "Preview Email" at bounding box center [627, 485] width 72 height 12
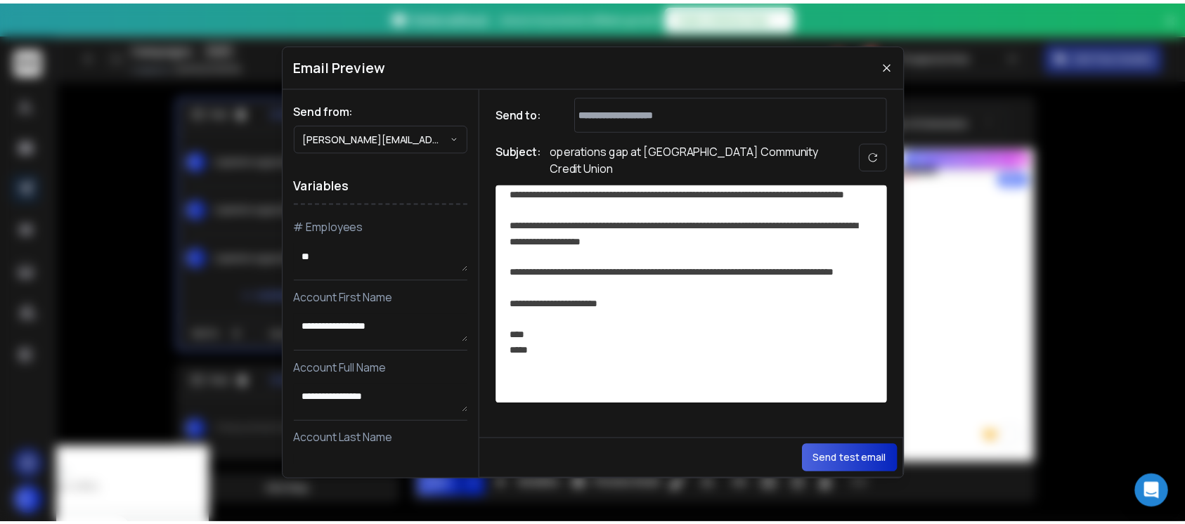
scroll to position [0, 0]
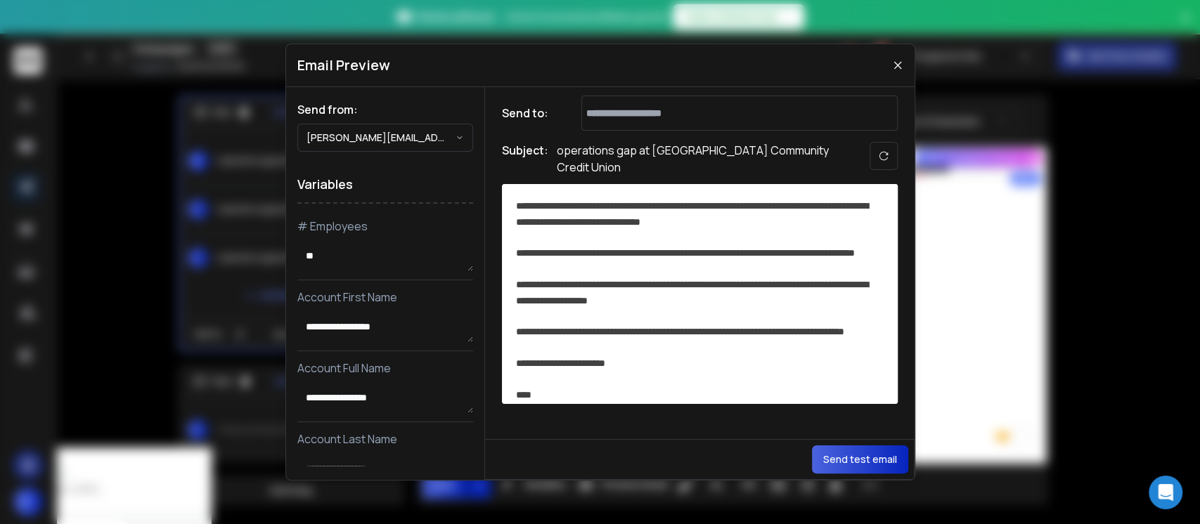
click at [904, 58] on div "Email Preview" at bounding box center [600, 65] width 629 height 42
click at [897, 61] on icon at bounding box center [897, 65] width 11 height 11
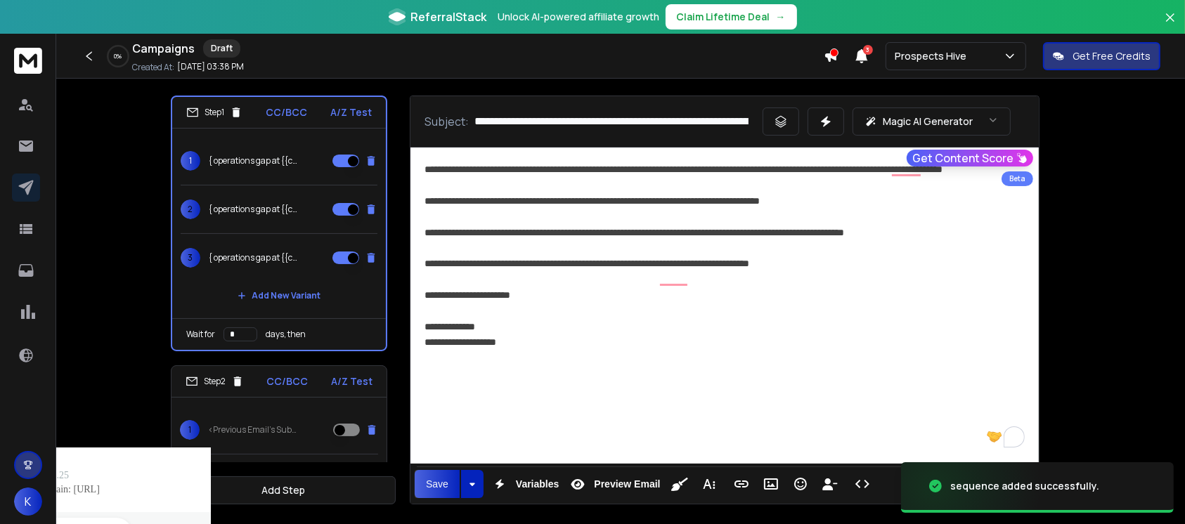
click at [1086, 139] on div "**********" at bounding box center [621, 300] width 1084 height 420
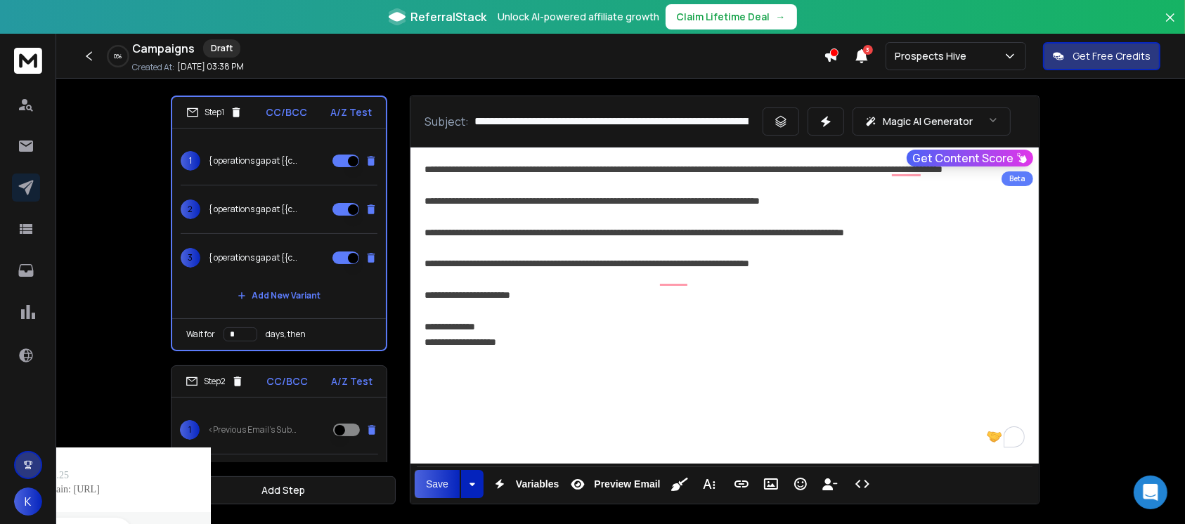
click at [114, 200] on div "**********" at bounding box center [621, 300] width 1084 height 420
click at [104, 216] on div "**********" at bounding box center [621, 300] width 1084 height 420
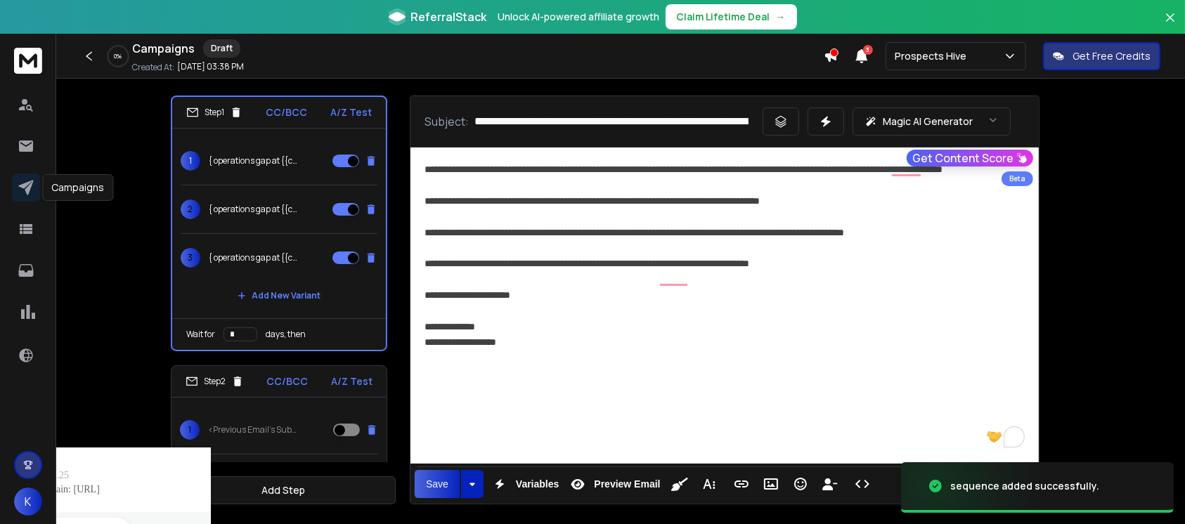
click at [28, 191] on icon at bounding box center [25, 188] width 15 height 15
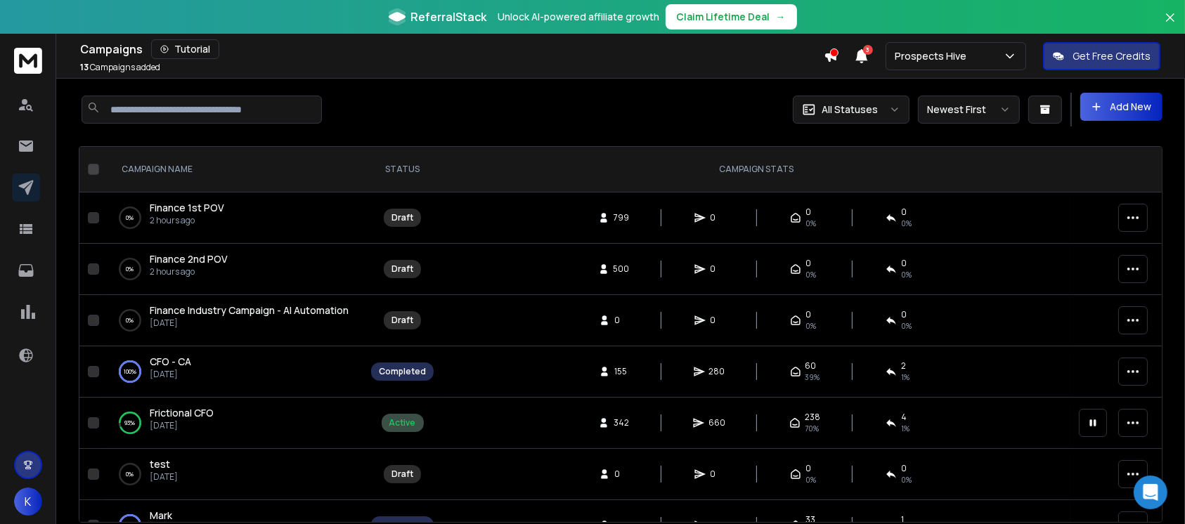
click at [210, 256] on span "Finance 2nd POV" at bounding box center [189, 258] width 78 height 13
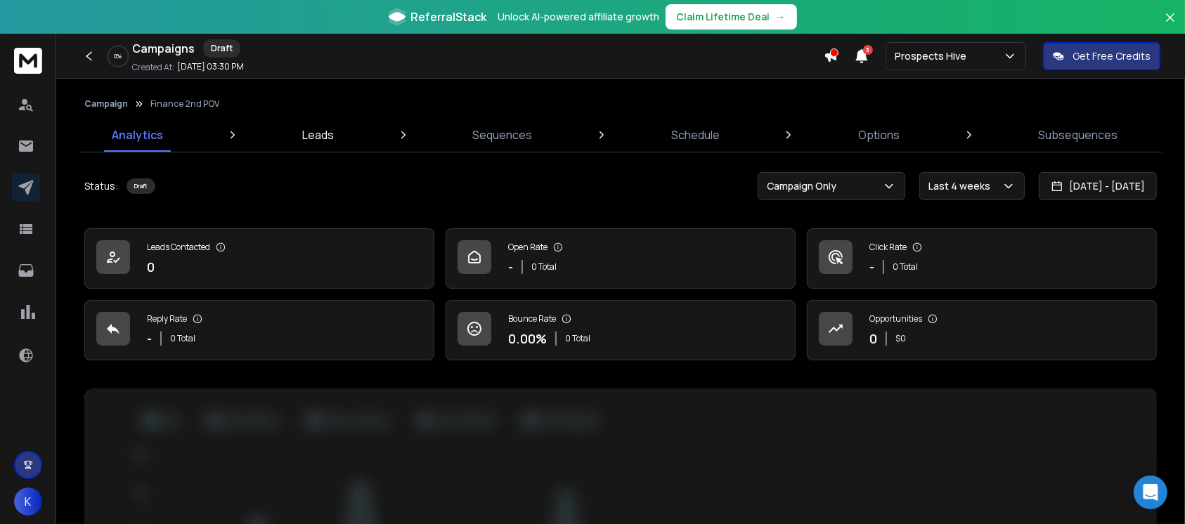
click at [316, 139] on p "Leads" at bounding box center [318, 135] width 32 height 17
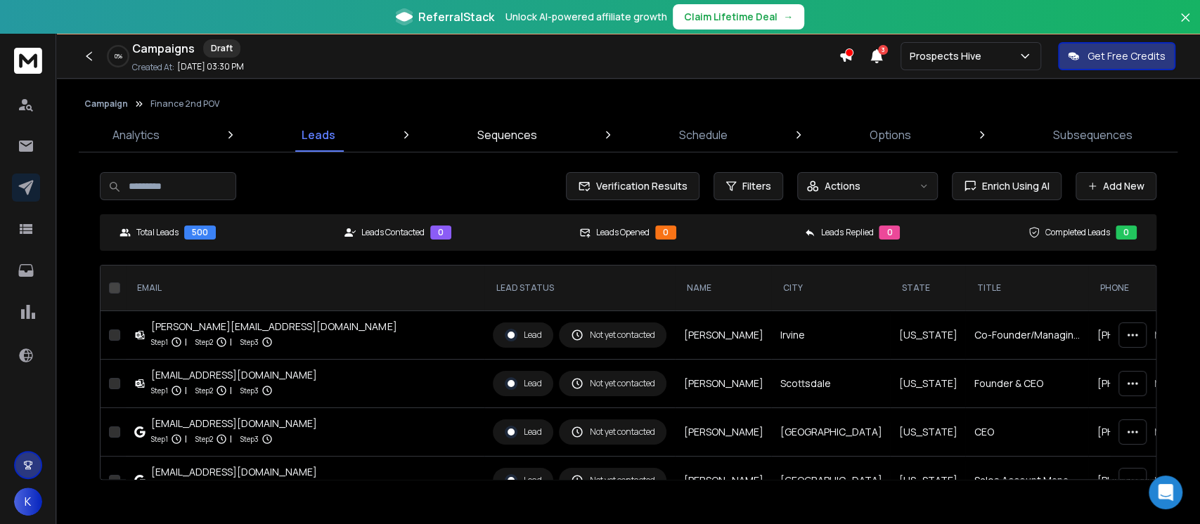
click at [501, 131] on p "Sequences" at bounding box center [507, 135] width 60 height 17
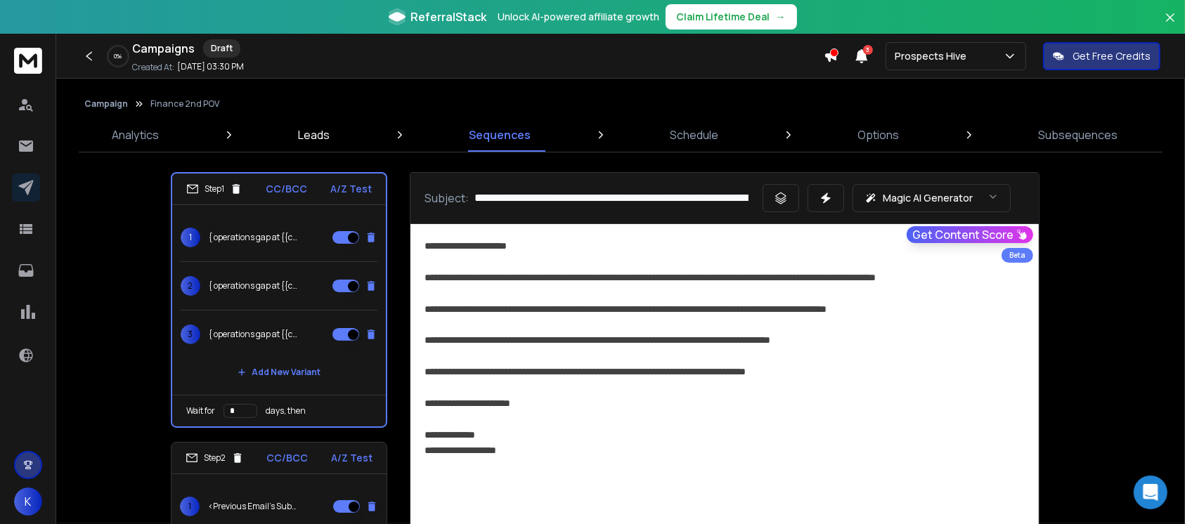
click at [328, 133] on p "Leads" at bounding box center [315, 135] width 32 height 17
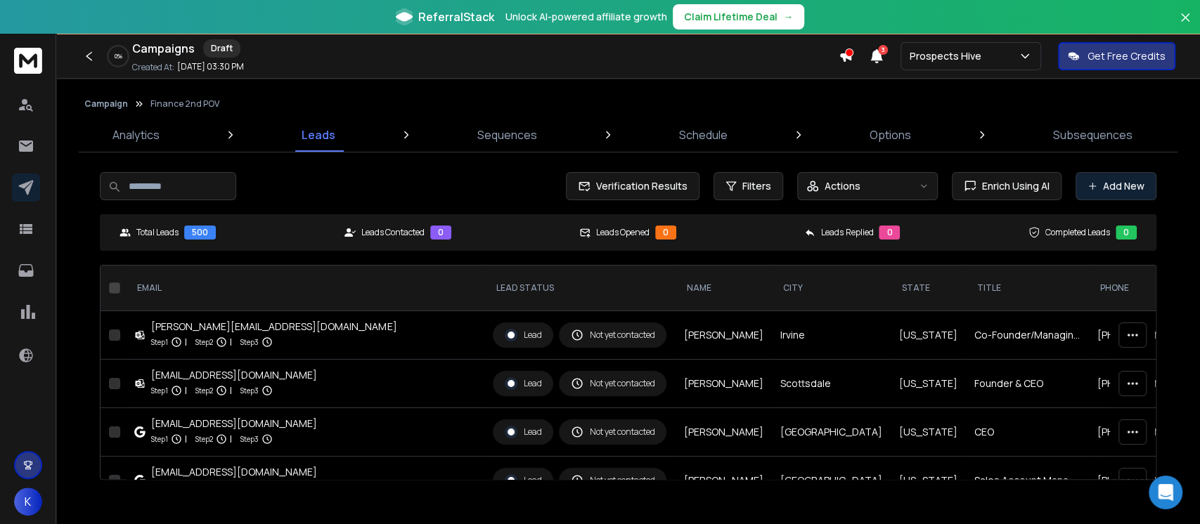
click at [1118, 186] on button "Add New" at bounding box center [1116, 186] width 81 height 28
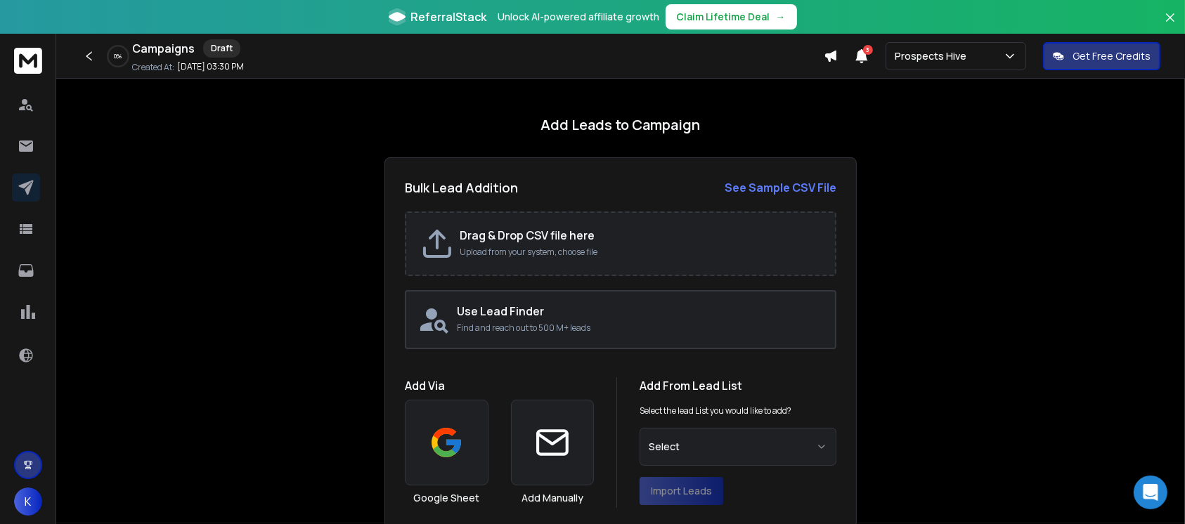
click at [626, 239] on h2 "Drag & Drop CSV file here" at bounding box center [640, 235] width 361 height 17
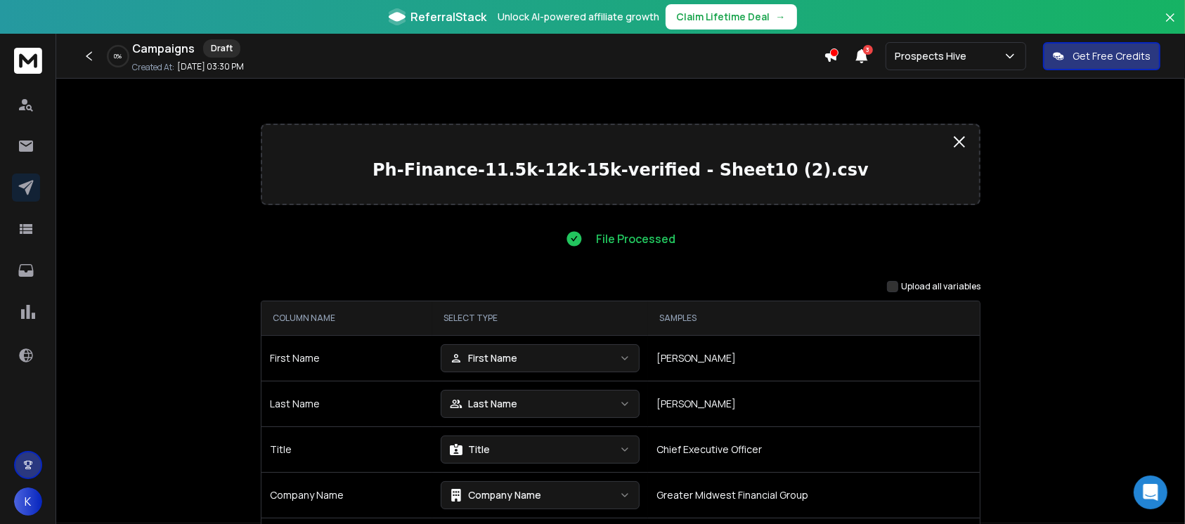
click at [961, 138] on icon at bounding box center [959, 142] width 17 height 17
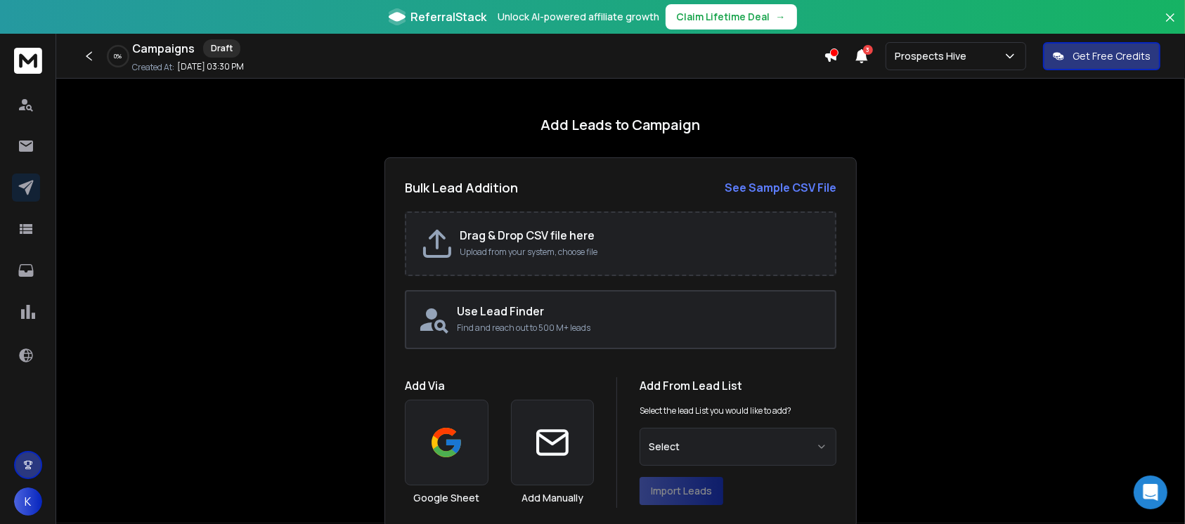
click at [562, 247] on p "Upload from your system, choose file" at bounding box center [640, 252] width 361 height 11
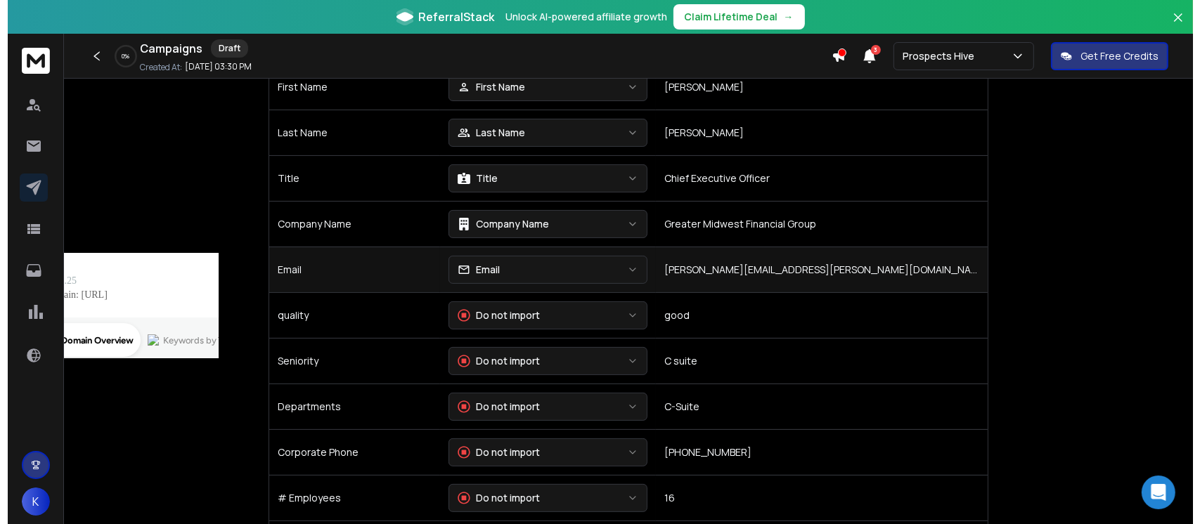
scroll to position [281, 0]
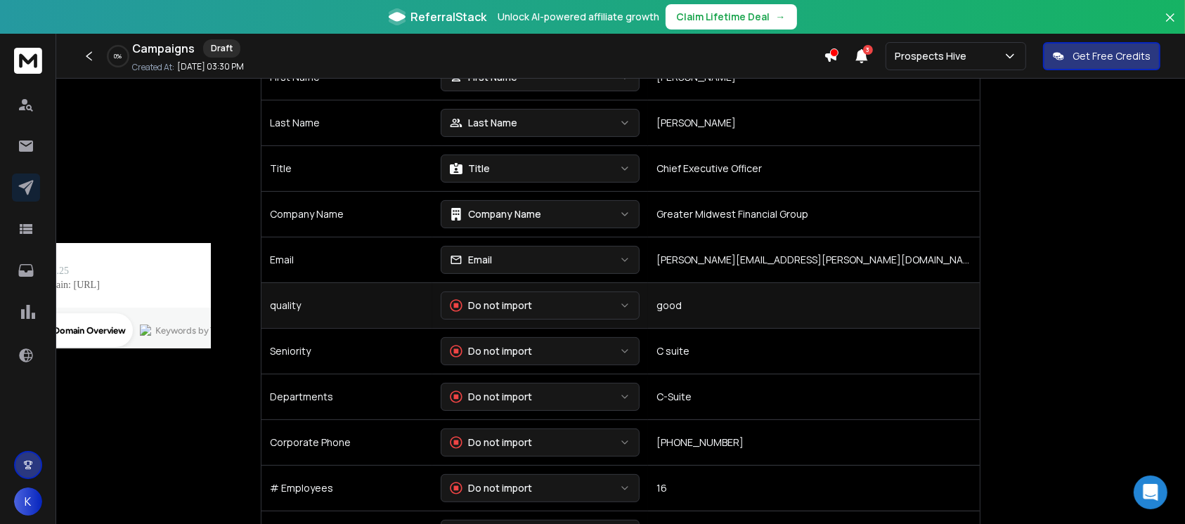
click at [516, 299] on div "Do not import" at bounding box center [491, 306] width 82 height 14
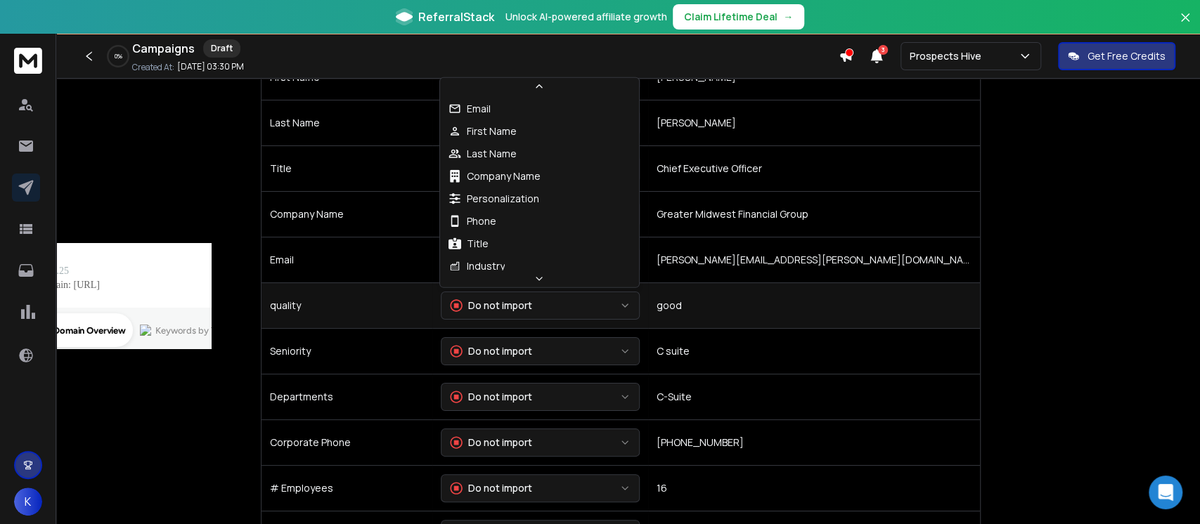
scroll to position [141, 0]
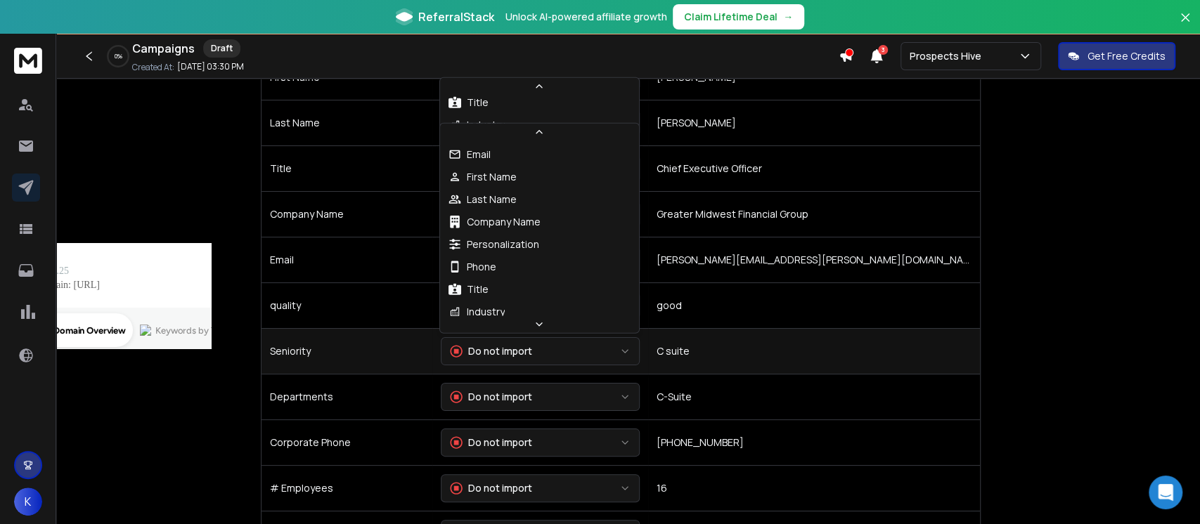
click at [517, 346] on div "Do not import" at bounding box center [491, 351] width 82 height 14
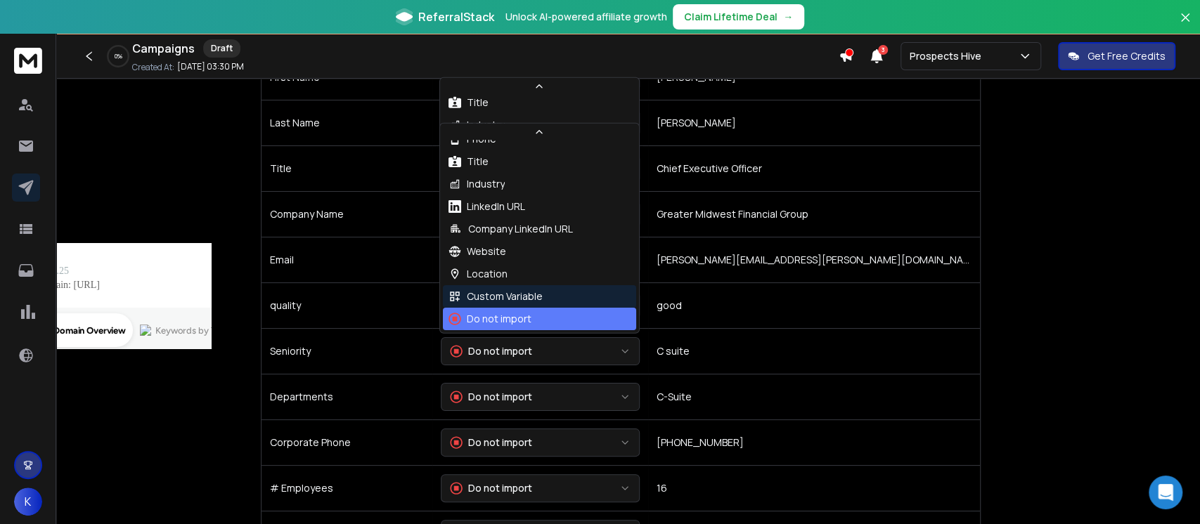
scroll to position [127, 0]
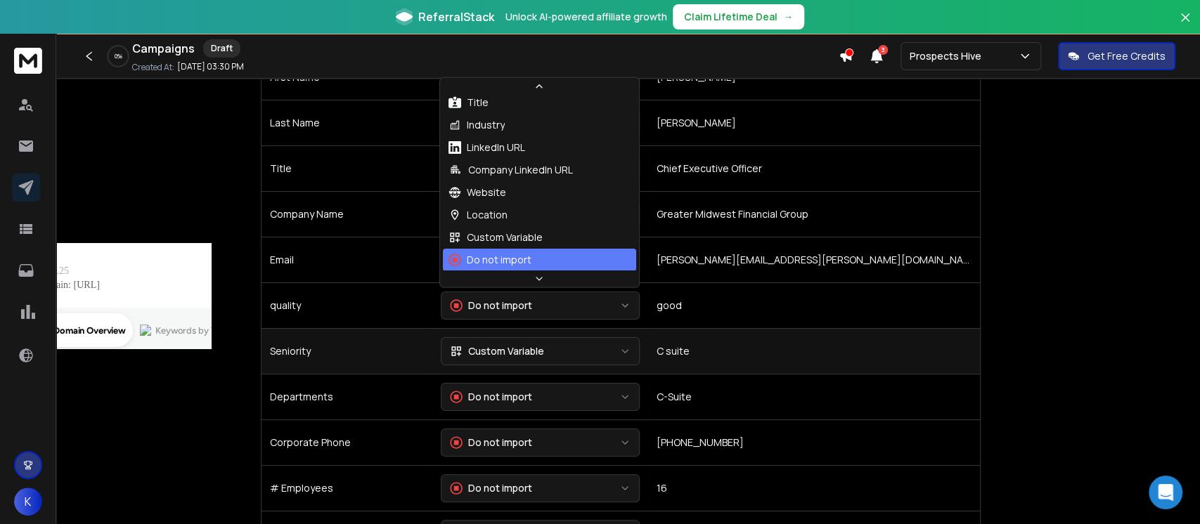
click at [523, 353] on div "Custom Variable" at bounding box center [497, 351] width 94 height 14
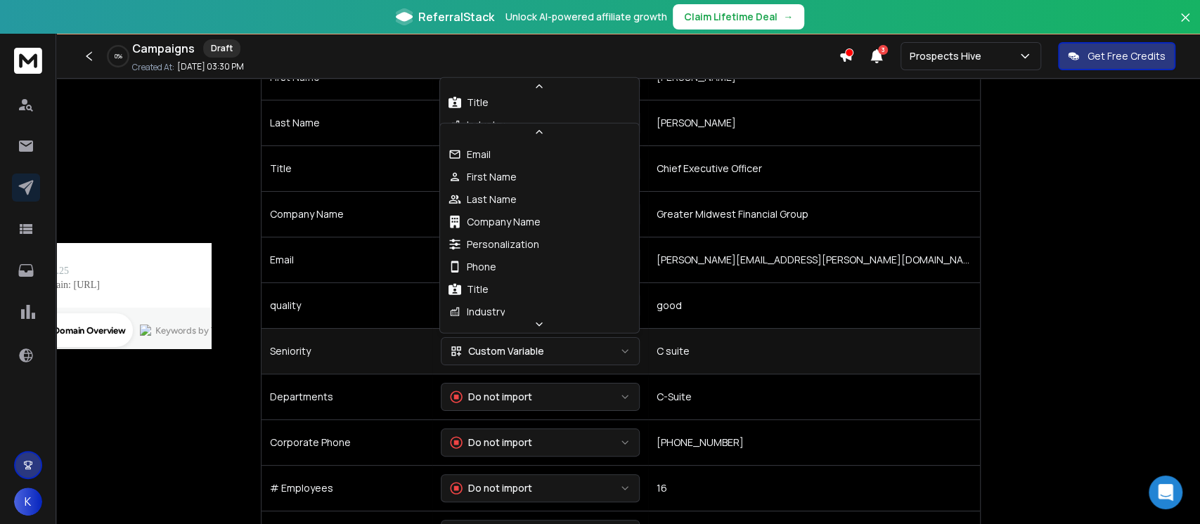
scroll to position [119, 0]
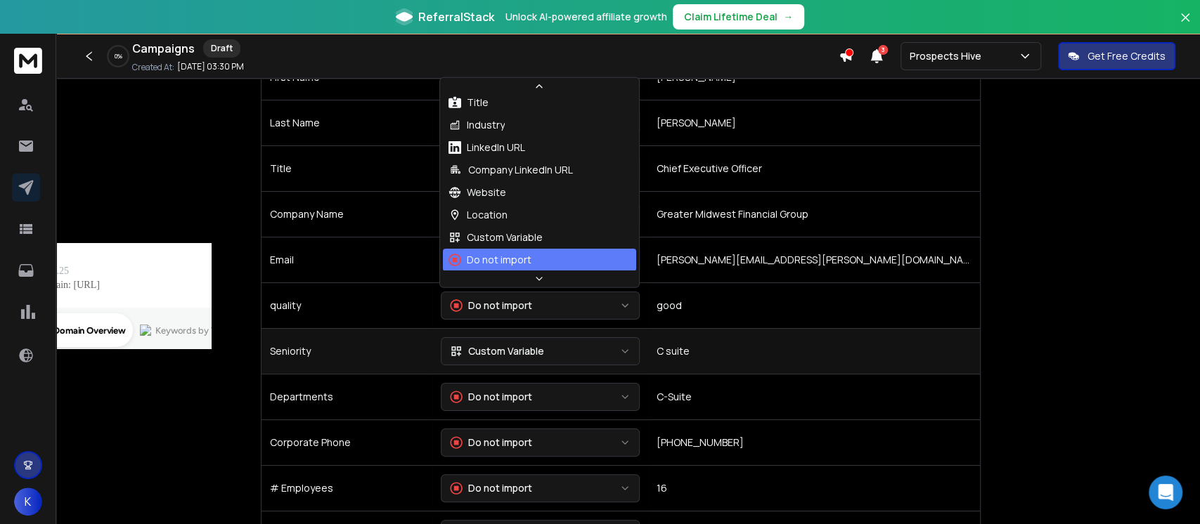
click at [523, 353] on div "Custom Variable" at bounding box center [497, 351] width 94 height 14
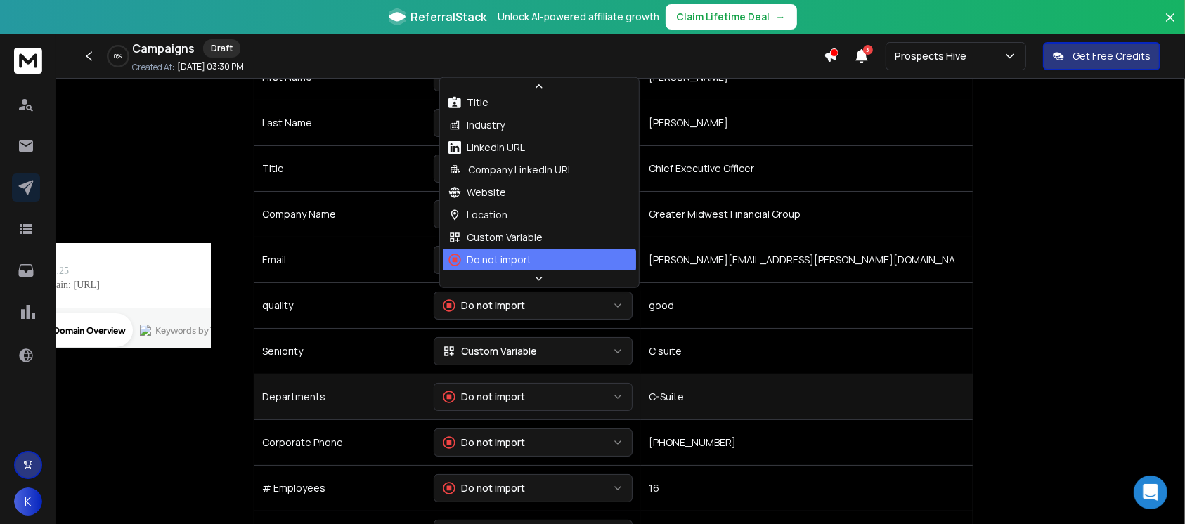
click at [523, 378] on td "Do not import" at bounding box center [533, 397] width 216 height 46
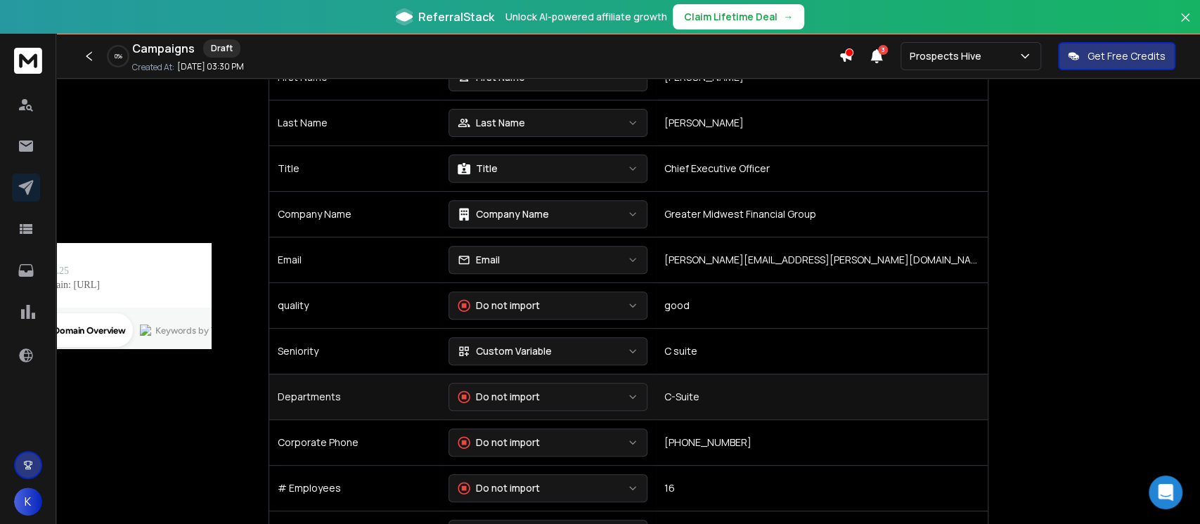
click at [522, 397] on div "Do not import" at bounding box center [499, 397] width 82 height 14
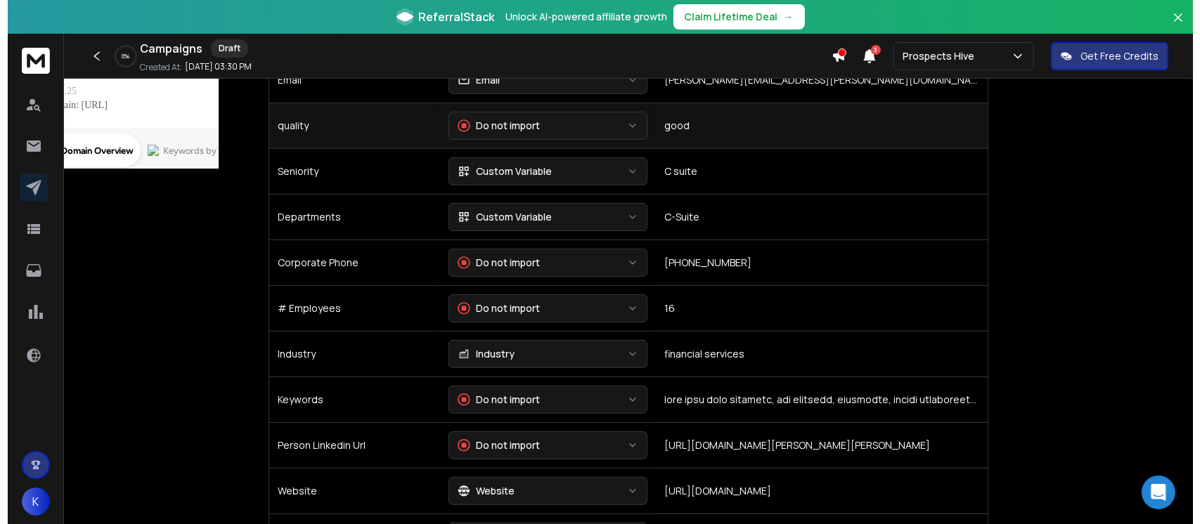
scroll to position [468, 0]
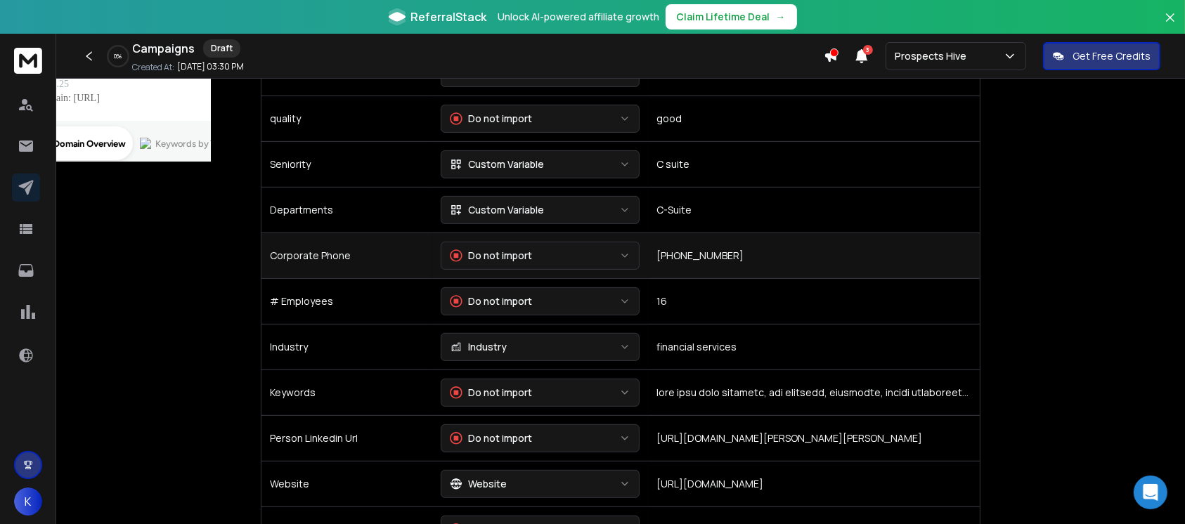
click at [521, 250] on div "Do not import" at bounding box center [491, 256] width 82 height 14
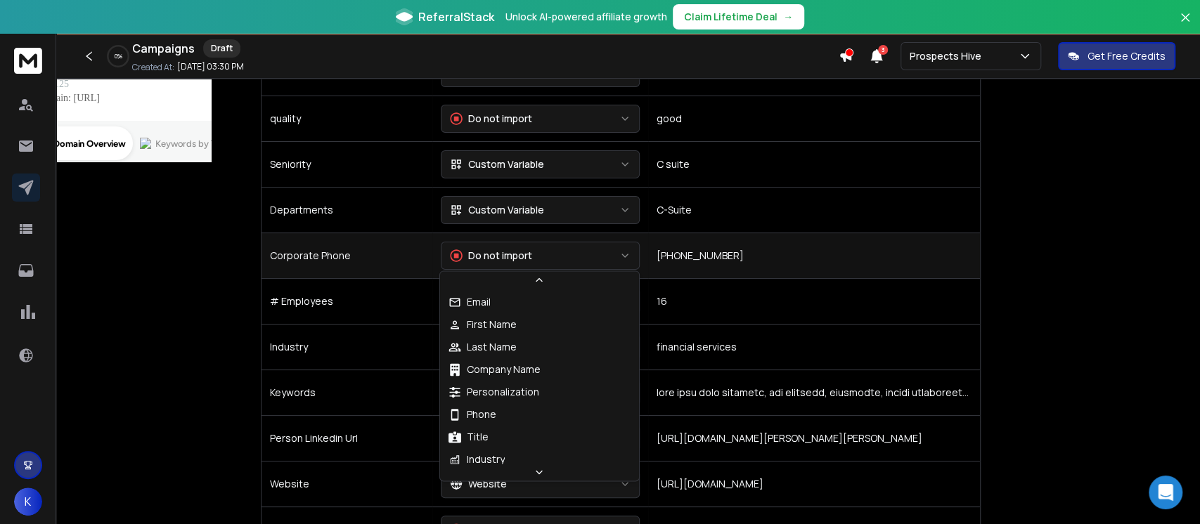
scroll to position [141, 0]
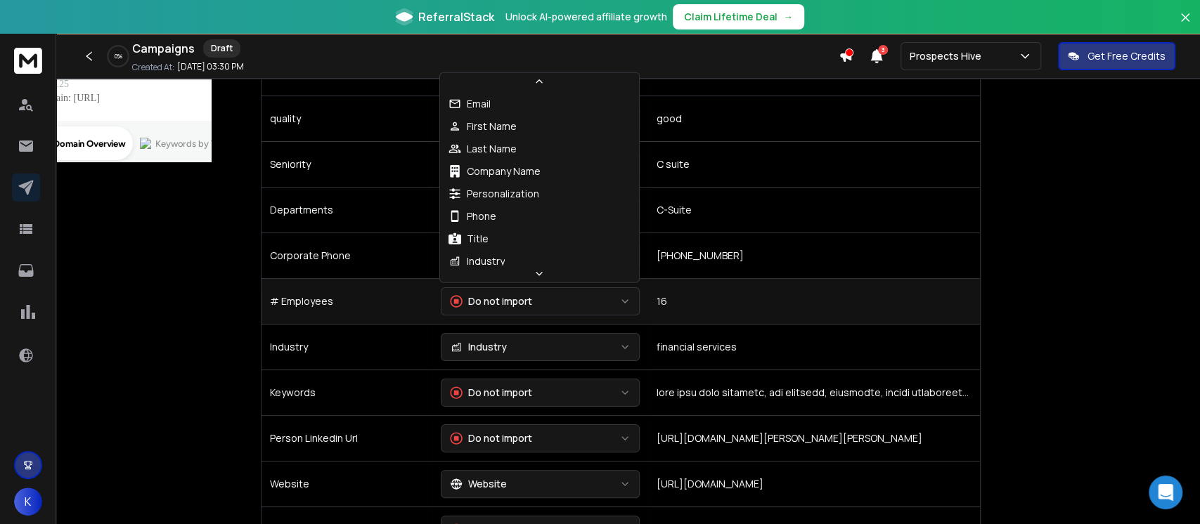
click at [525, 306] on div "Do not import" at bounding box center [491, 302] width 82 height 14
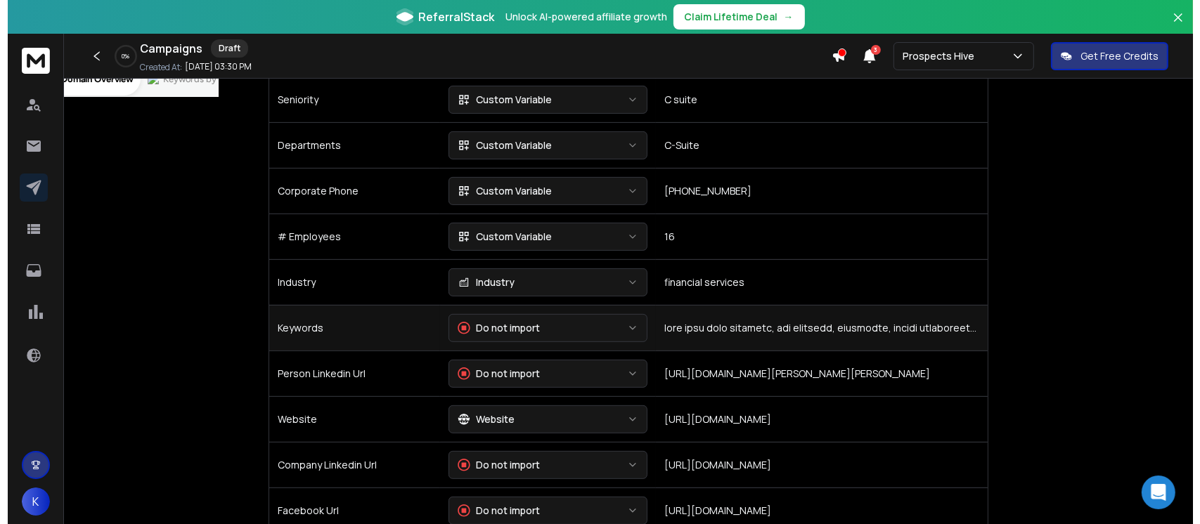
scroll to position [562, 0]
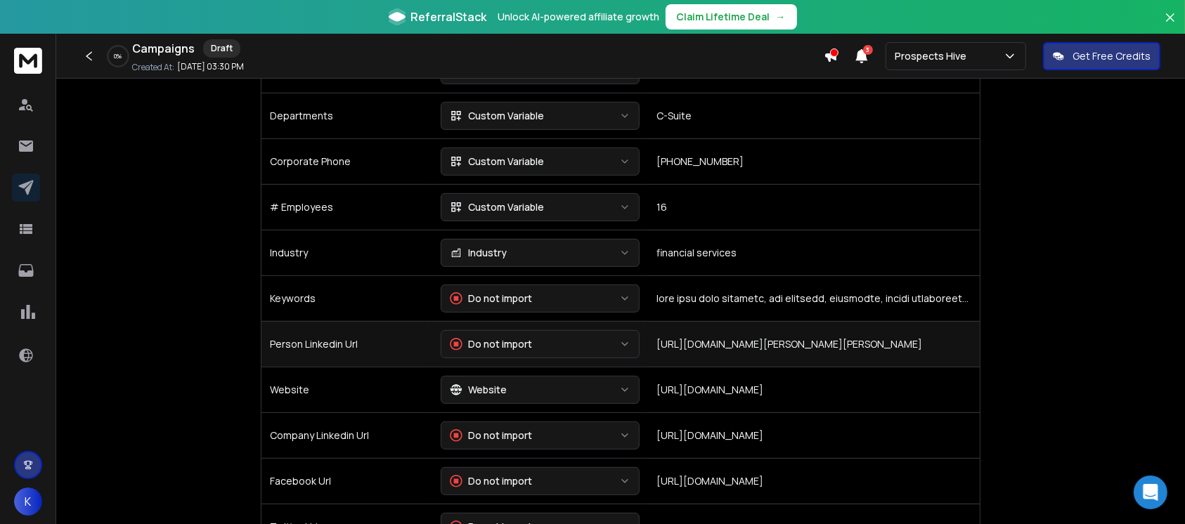
click at [517, 337] on div "Do not import" at bounding box center [491, 344] width 82 height 14
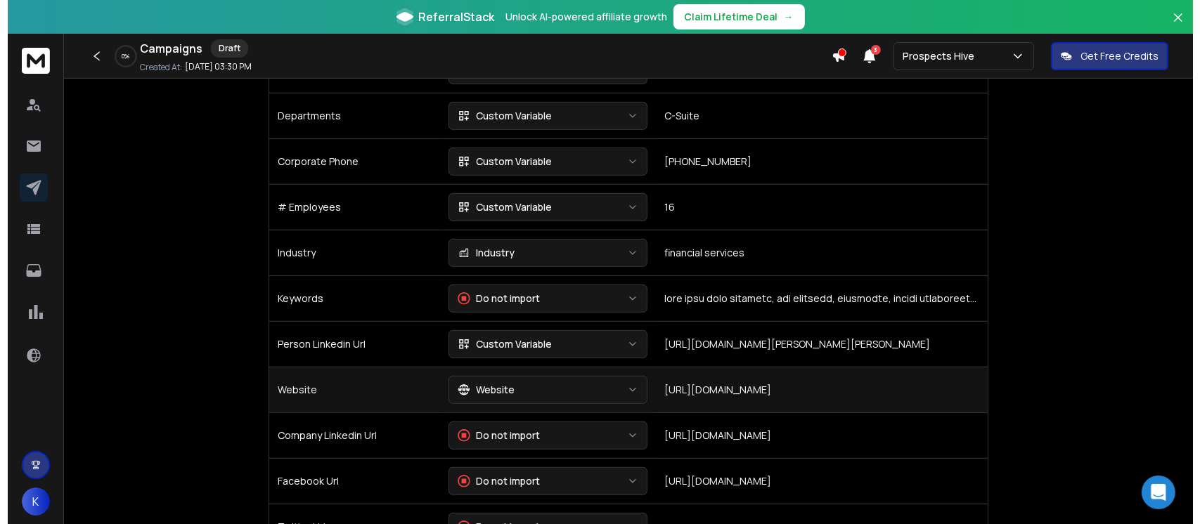
scroll to position [656, 0]
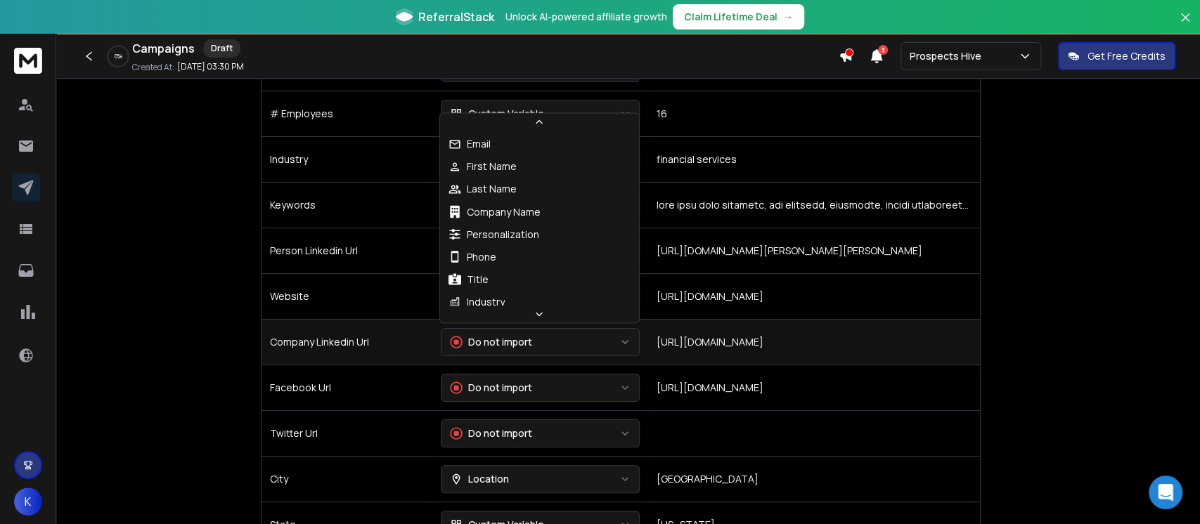
click at [529, 346] on div "Do not import" at bounding box center [491, 342] width 82 height 14
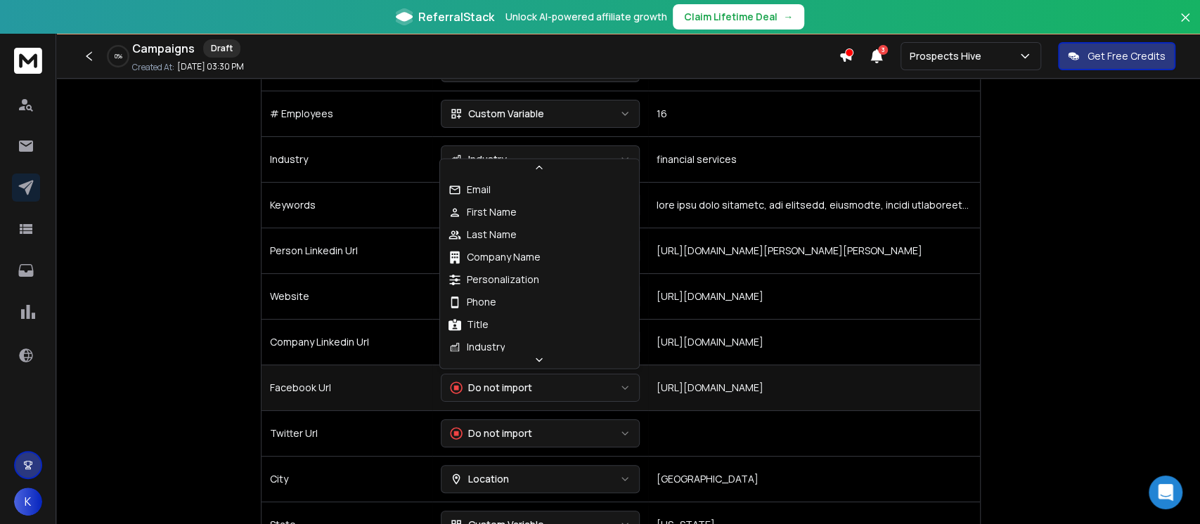
click at [510, 384] on div "Do not import" at bounding box center [491, 388] width 82 height 14
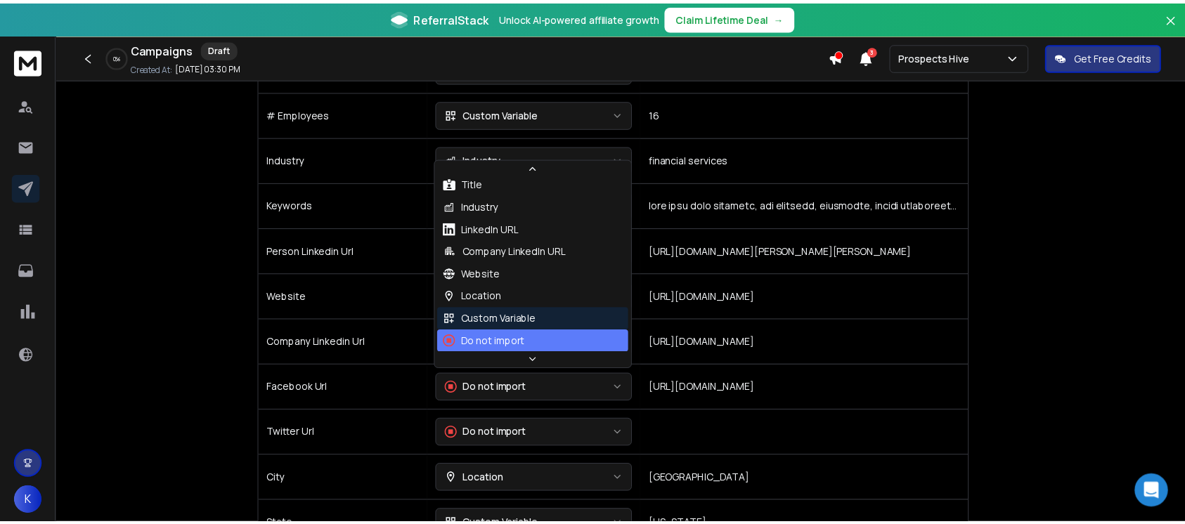
scroll to position [127, 0]
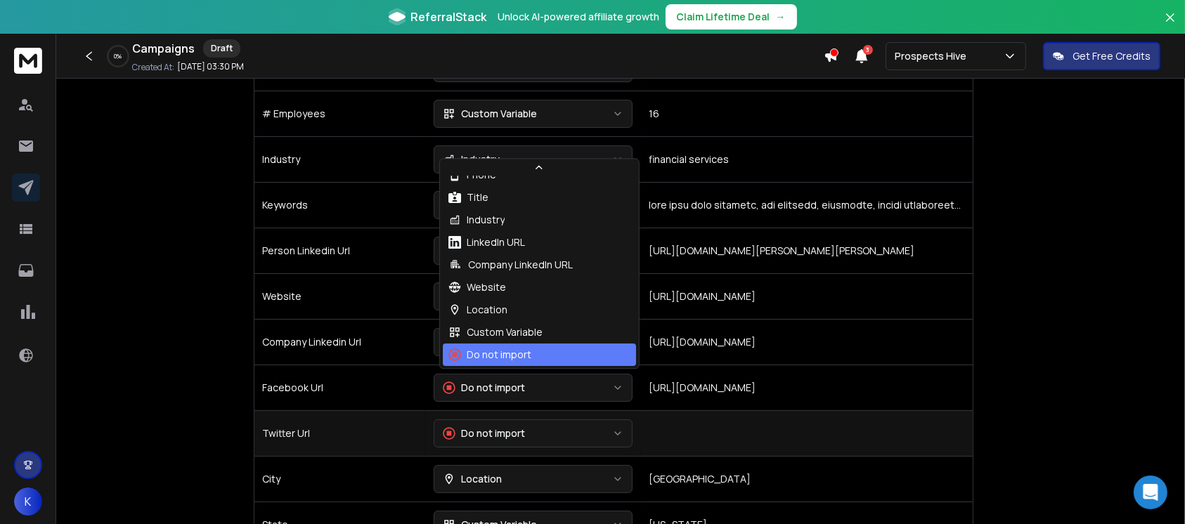
click at [671, 420] on td at bounding box center [807, 434] width 332 height 46
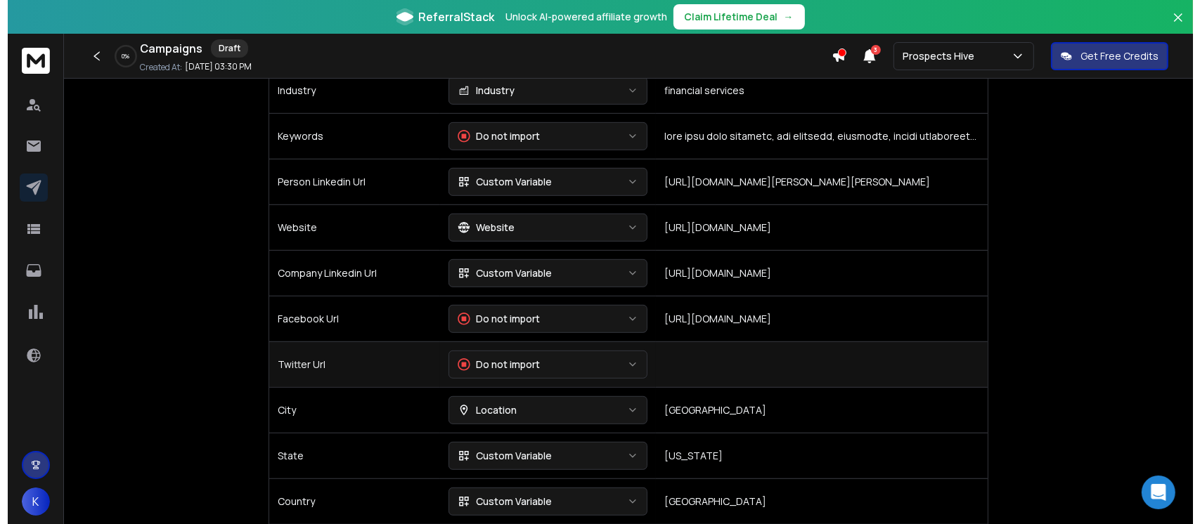
scroll to position [749, 0]
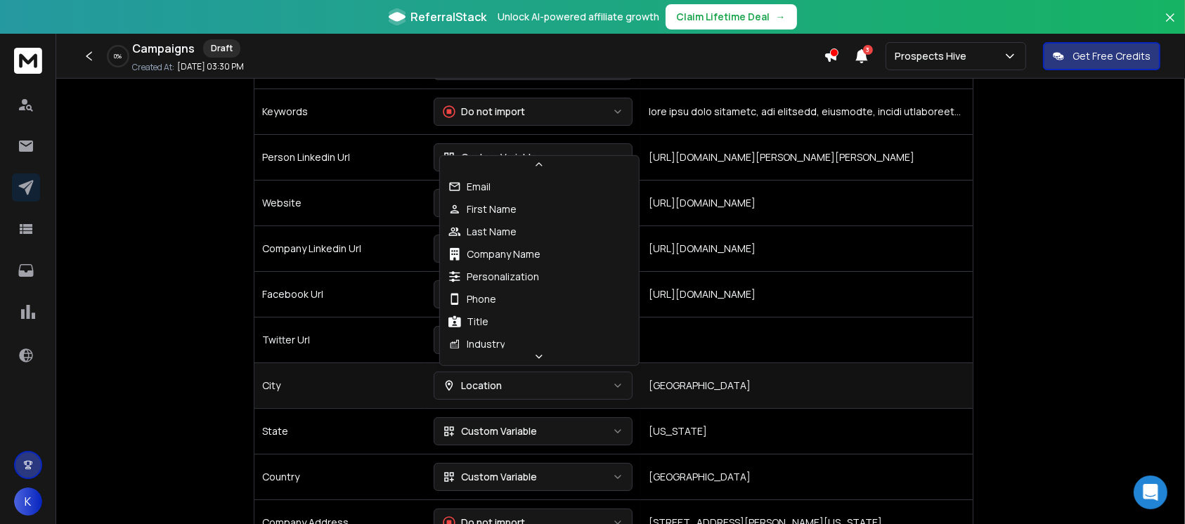
click at [523, 382] on button "Location" at bounding box center [533, 386] width 199 height 28
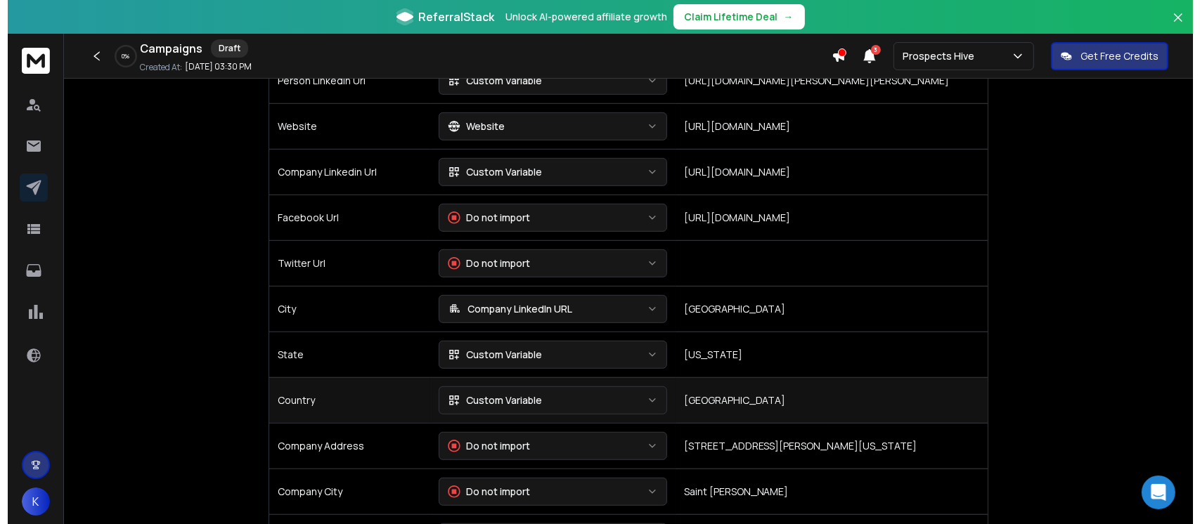
scroll to position [844, 0]
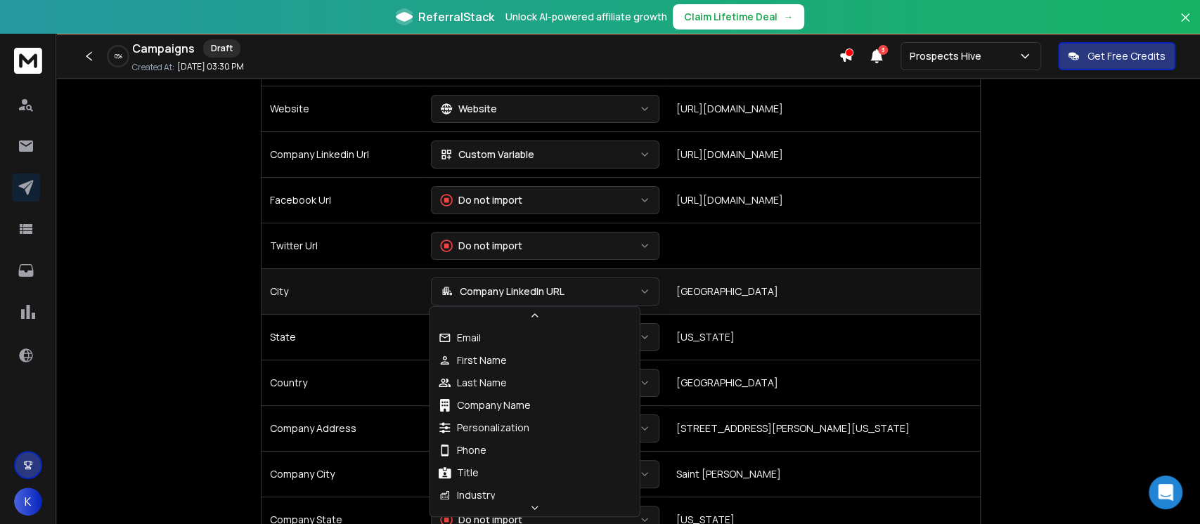
click at [526, 290] on div "Company LinkedIn URL" at bounding box center [502, 292] width 124 height 14
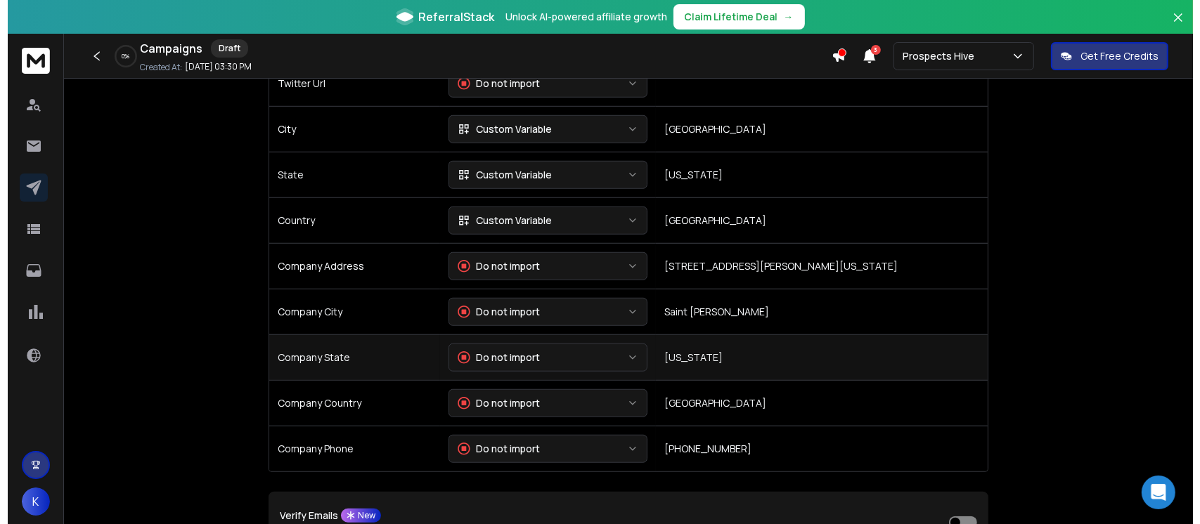
scroll to position [1031, 0]
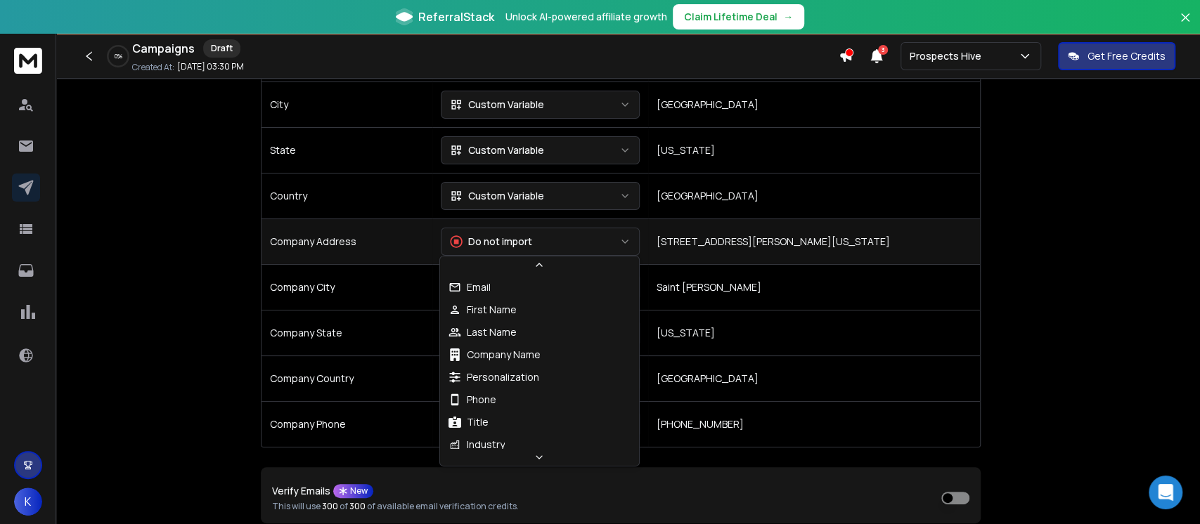
click at [552, 245] on button "Do not import" at bounding box center [540, 242] width 199 height 28
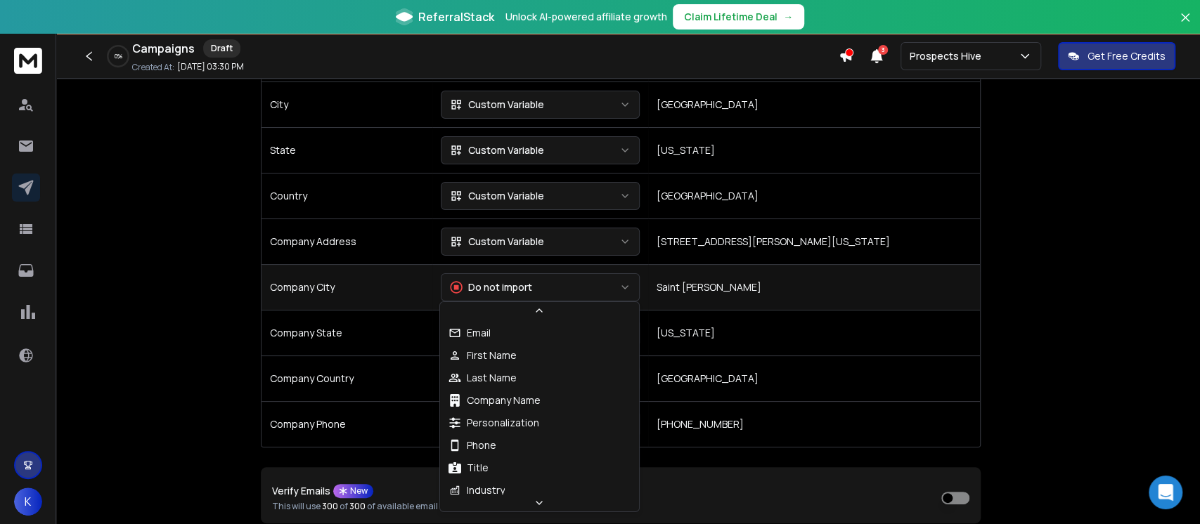
click at [539, 289] on button "Do not import" at bounding box center [540, 287] width 199 height 28
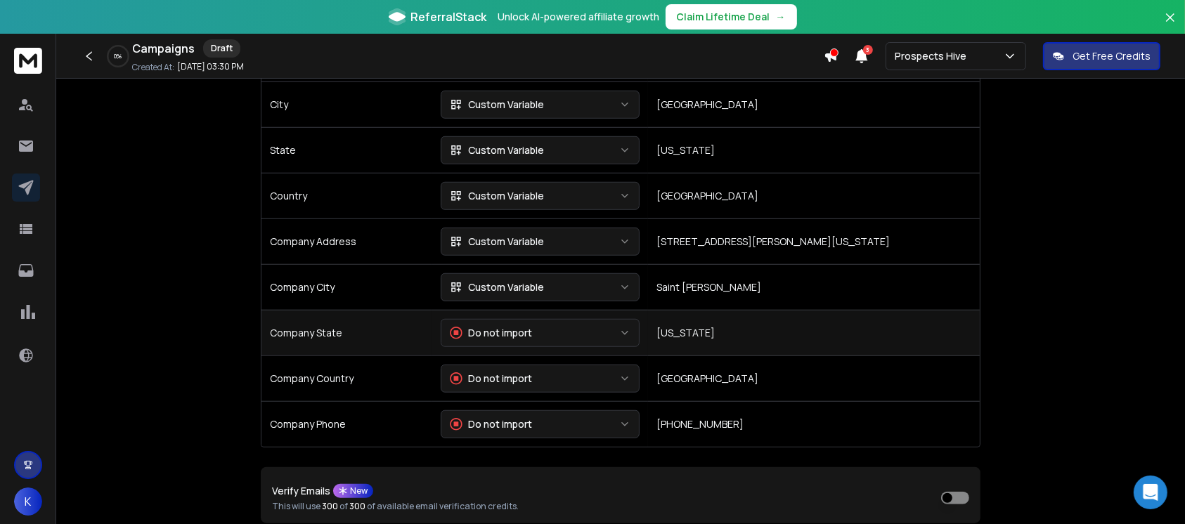
click at [541, 327] on button "Do not import" at bounding box center [540, 333] width 199 height 28
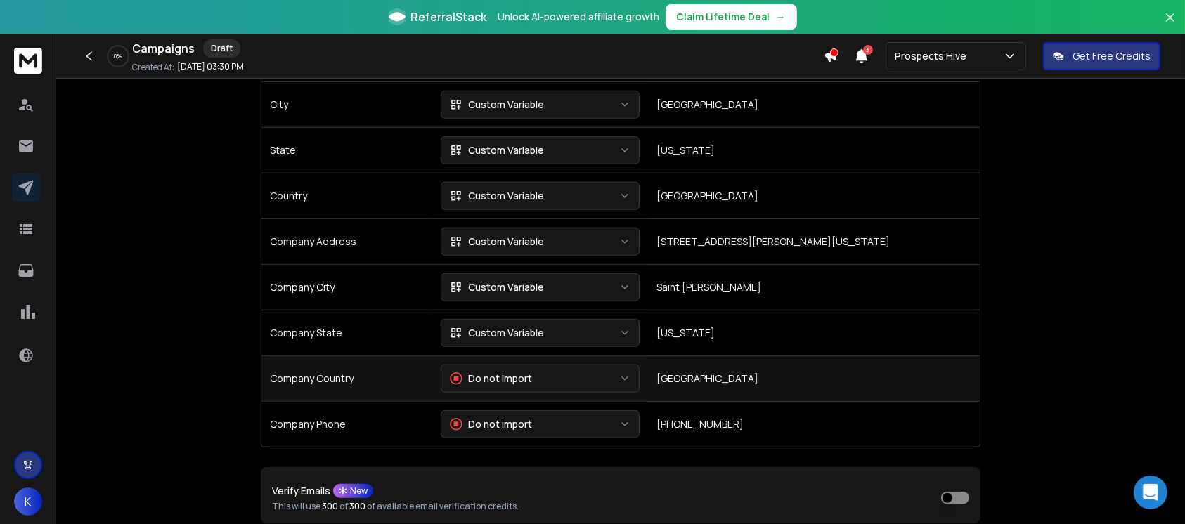
click at [512, 380] on div "Do not import" at bounding box center [491, 379] width 82 height 14
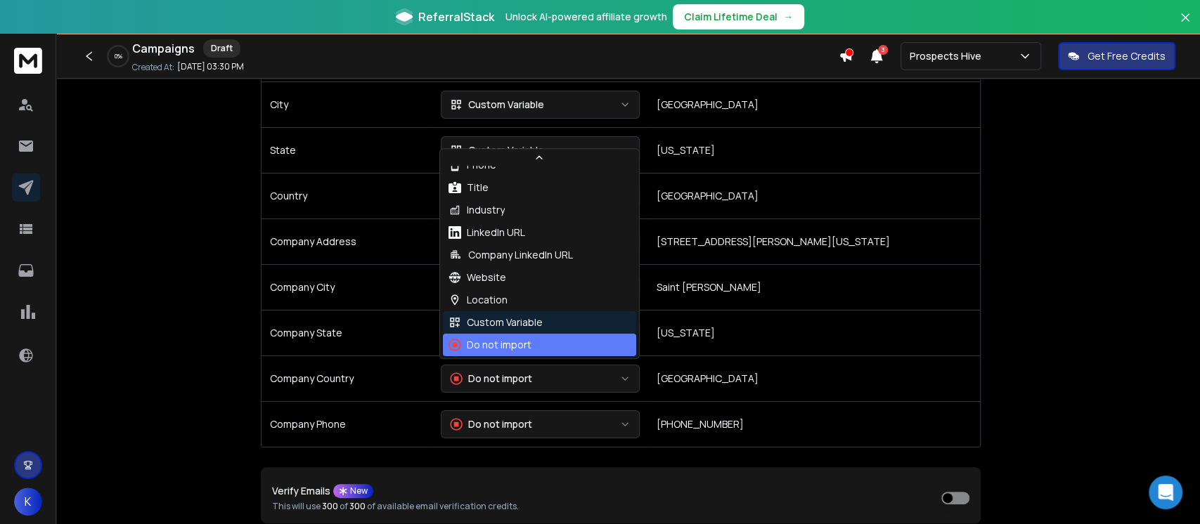
scroll to position [127, 0]
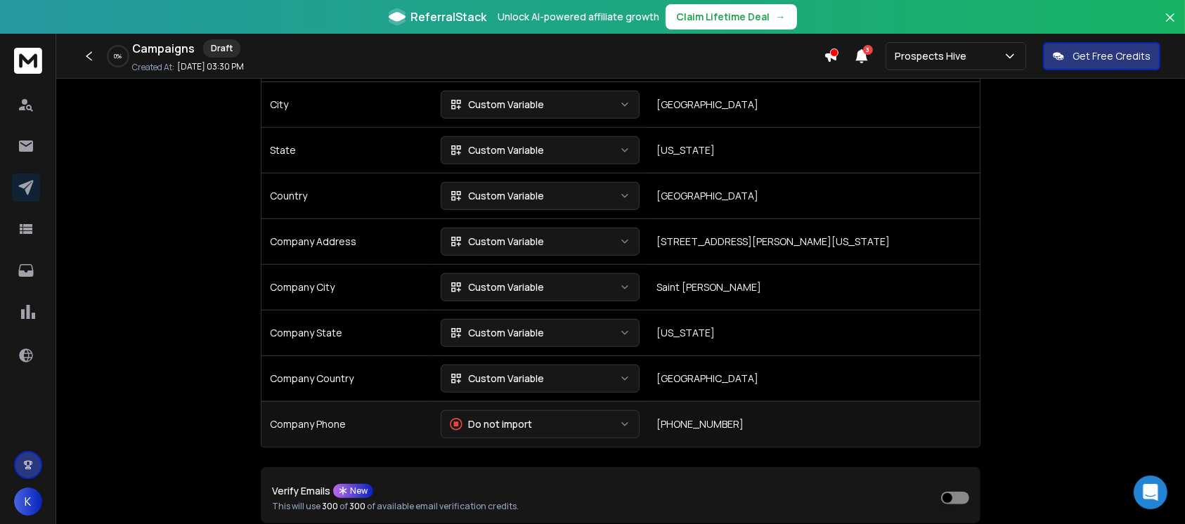
click at [510, 427] on div "Do not import" at bounding box center [491, 425] width 82 height 14
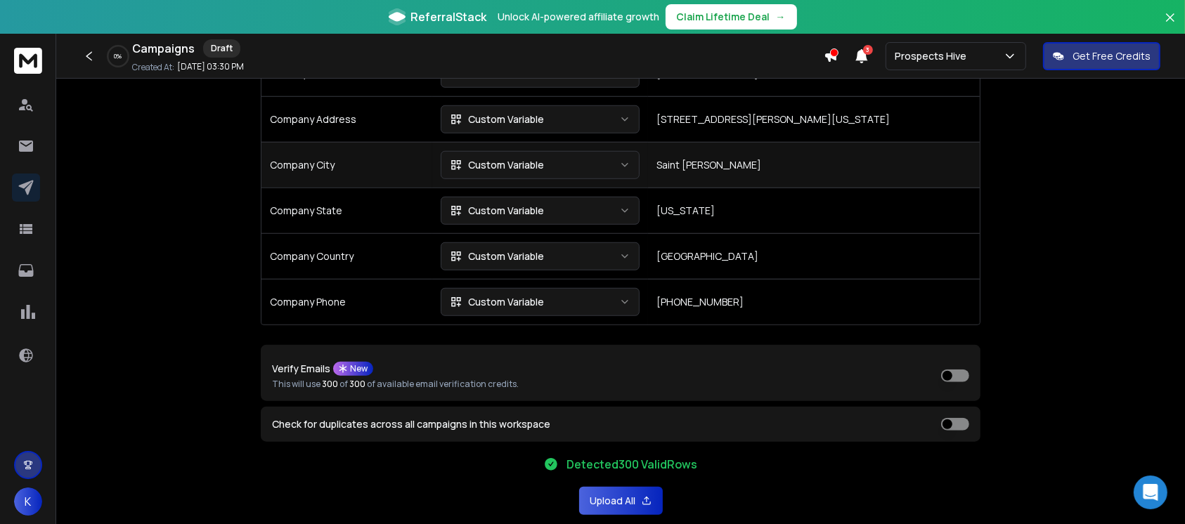
scroll to position [1164, 0]
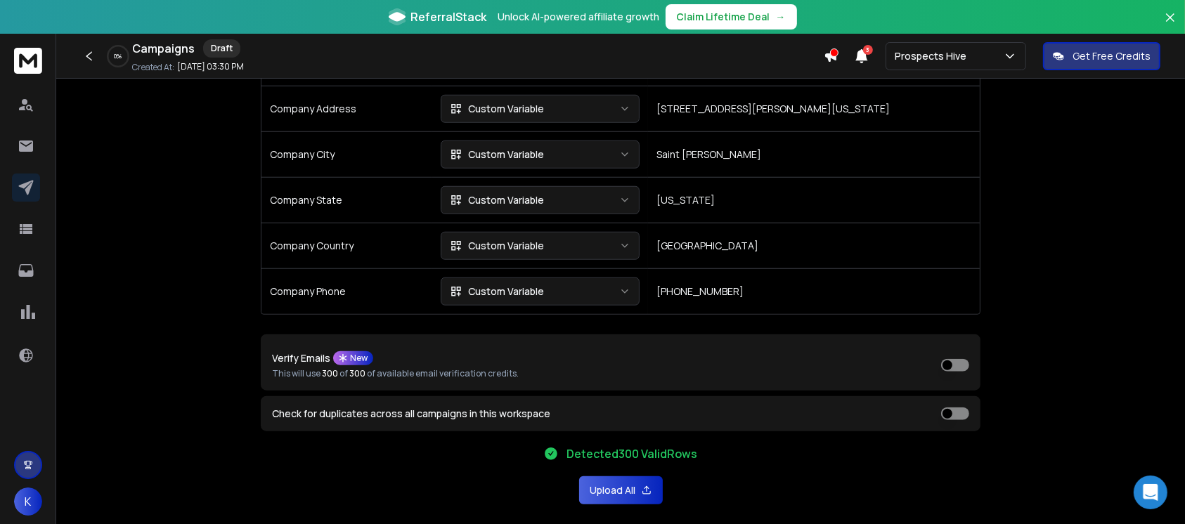
click at [607, 484] on button "Upload All" at bounding box center [621, 491] width 84 height 28
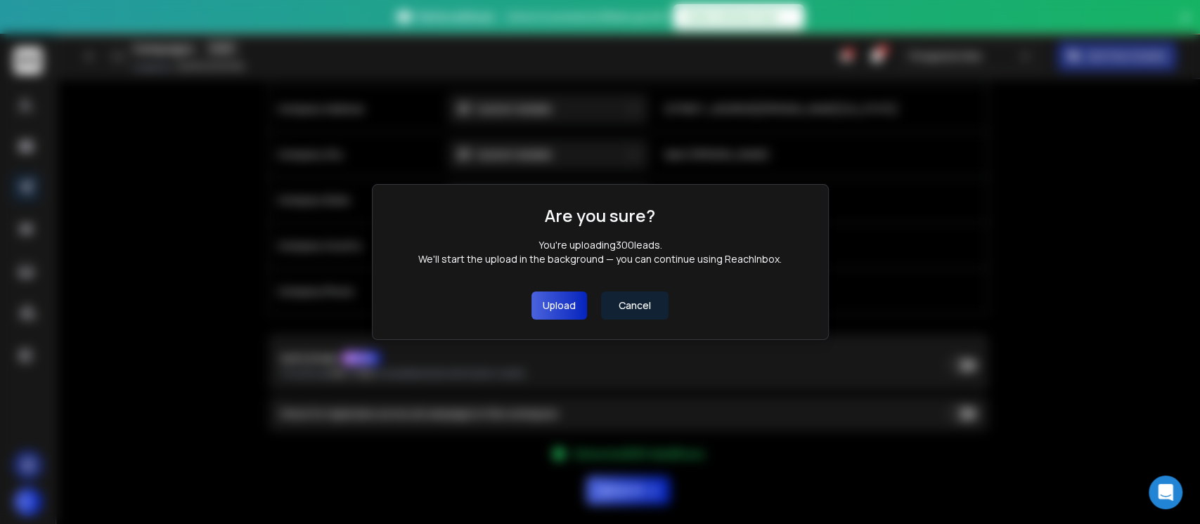
click at [630, 306] on button "Cancel" at bounding box center [634, 306] width 67 height 28
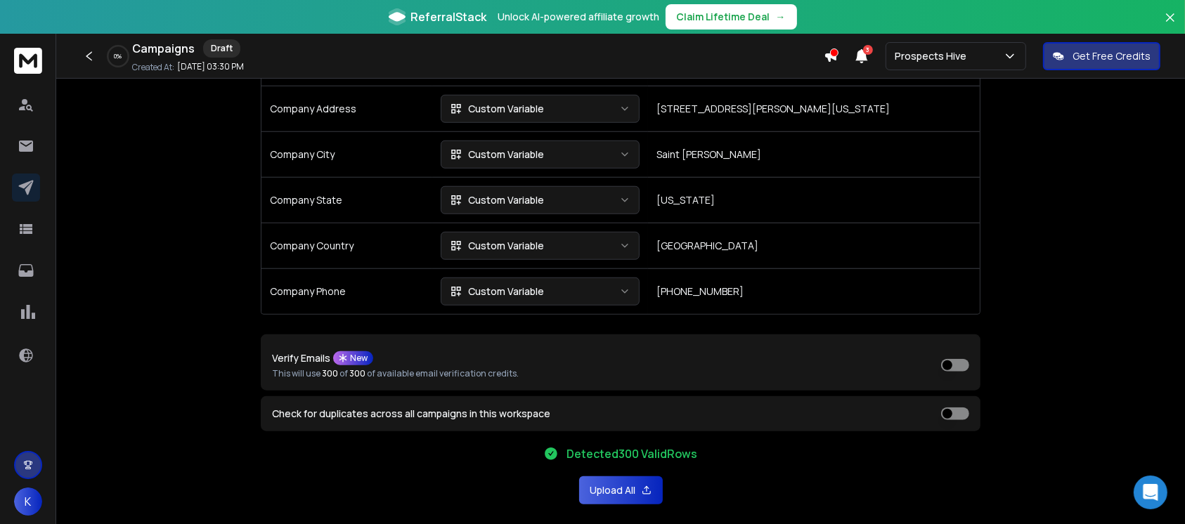
click at [600, 482] on button "Upload All" at bounding box center [621, 491] width 84 height 28
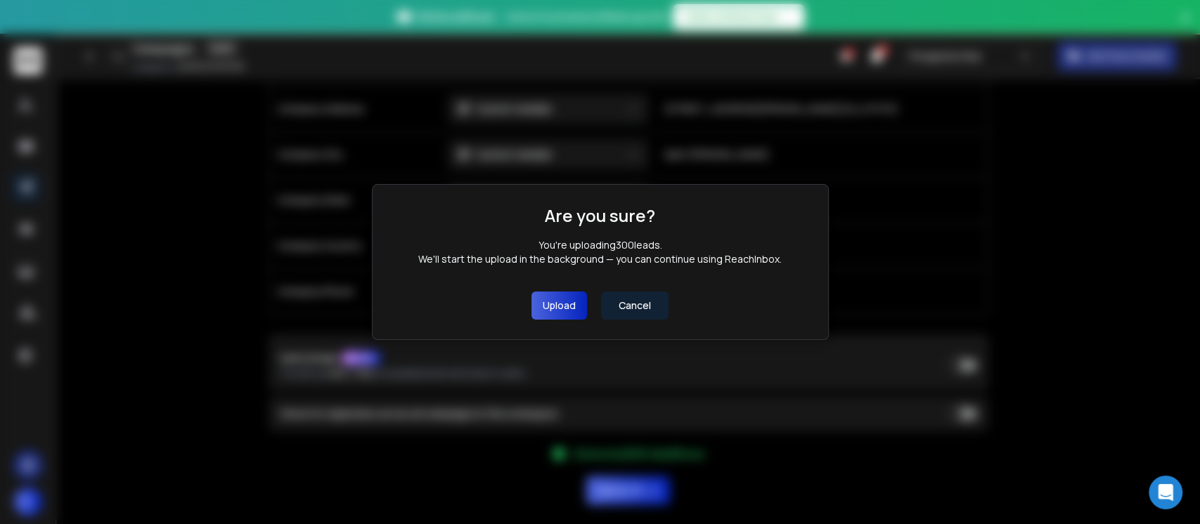
click at [575, 305] on button "Upload" at bounding box center [560, 306] width 56 height 28
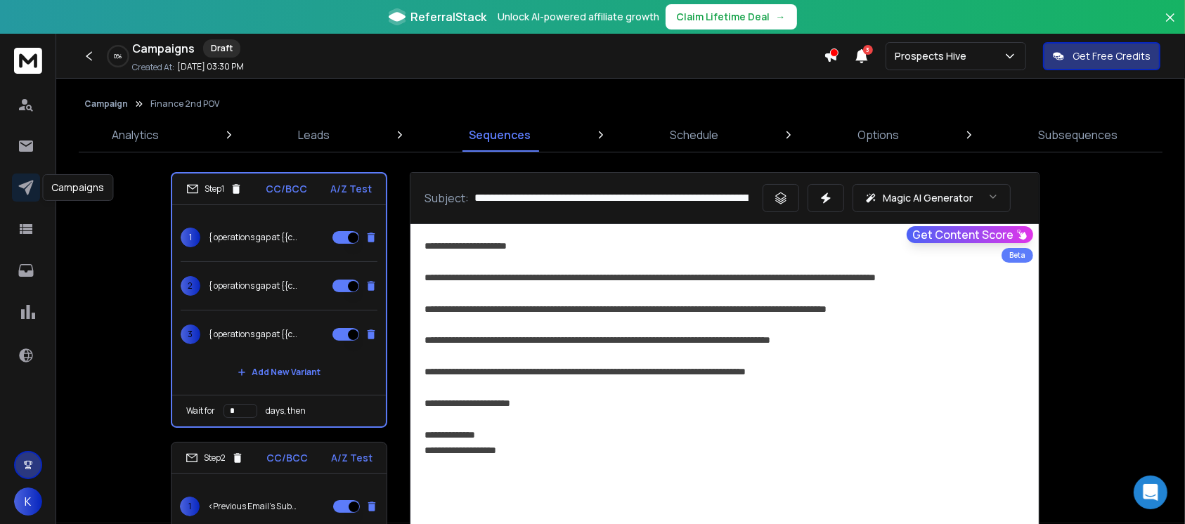
click at [25, 184] on icon at bounding box center [25, 188] width 15 height 15
